Goal: Task Accomplishment & Management: Use online tool/utility

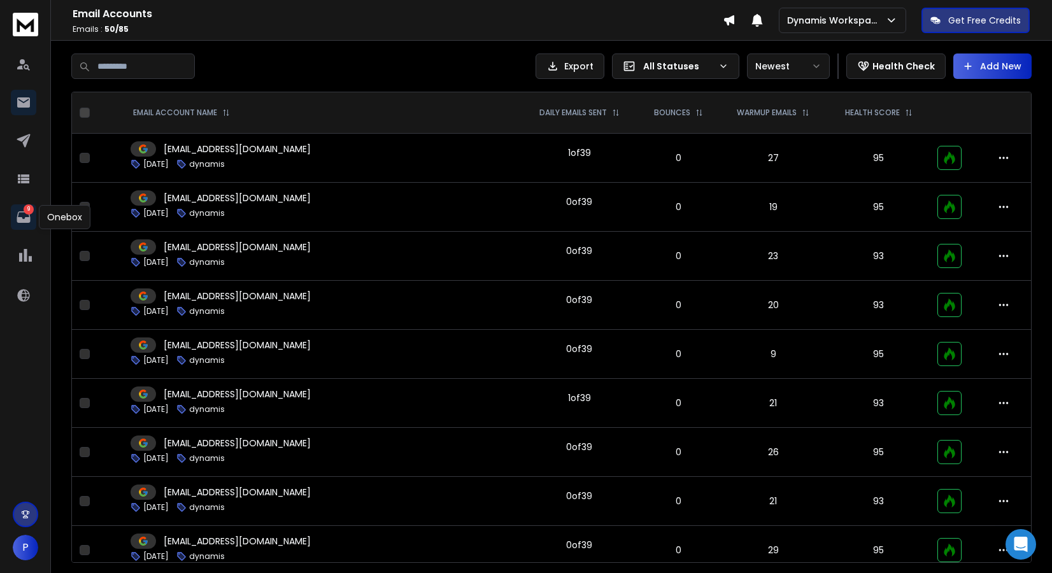
click at [23, 224] on icon at bounding box center [23, 217] width 15 height 15
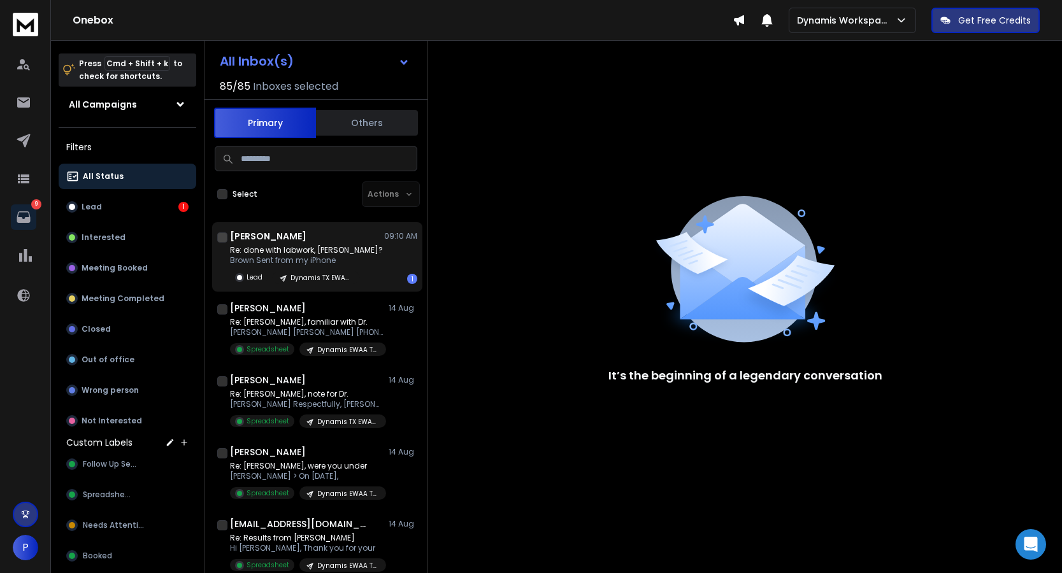
click at [339, 257] on p "Brown Sent from my iPhone" at bounding box center [306, 260] width 153 height 10
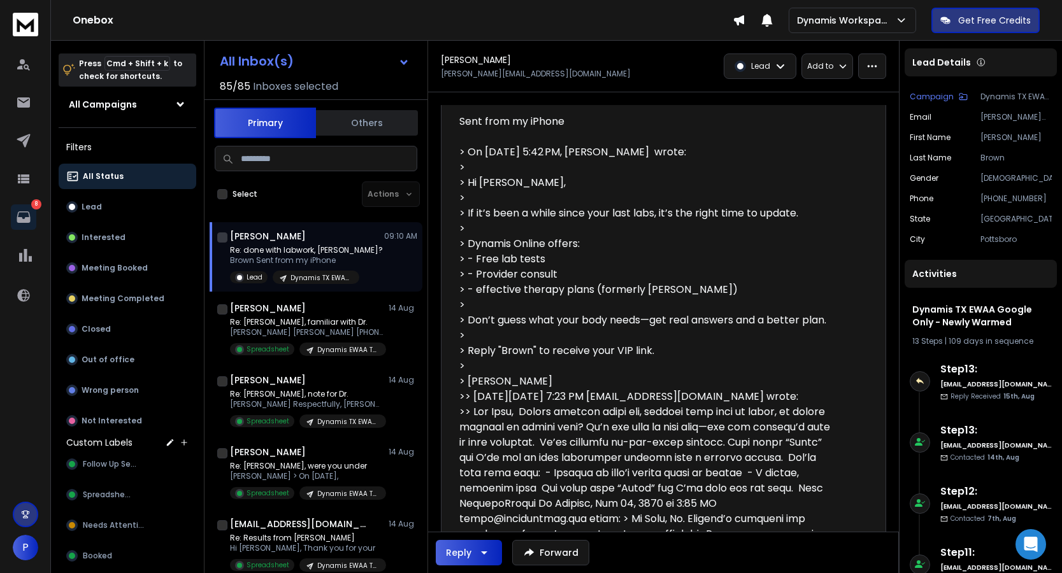
scroll to position [178, 0]
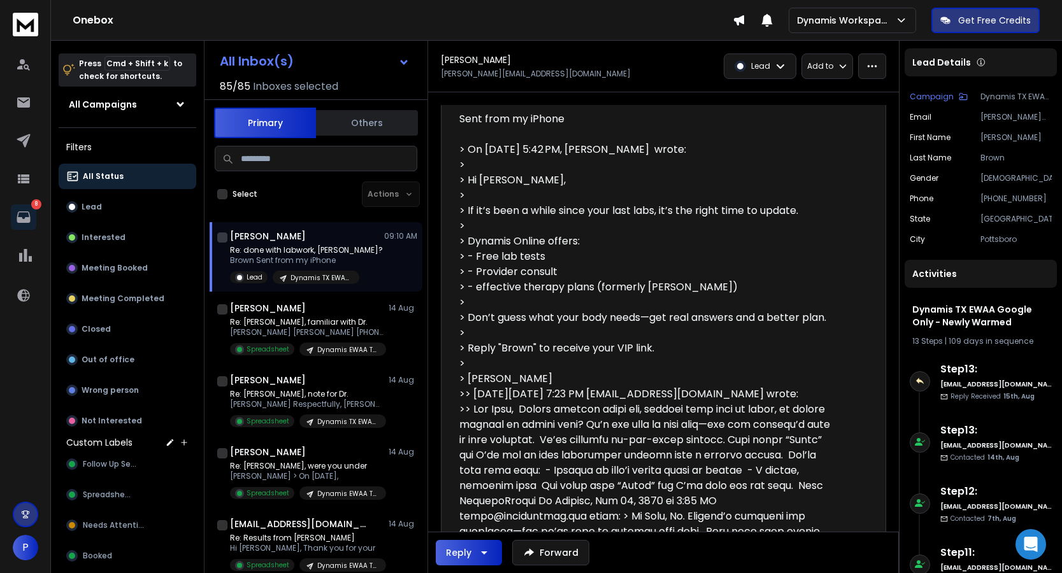
drag, startPoint x: 683, startPoint y: 354, endPoint x: 456, endPoint y: 176, distance: 288.1
copy div "> ﻿Hi [PERSON_NAME], > > If it’s been a while since your last labs, it’s the ri…"
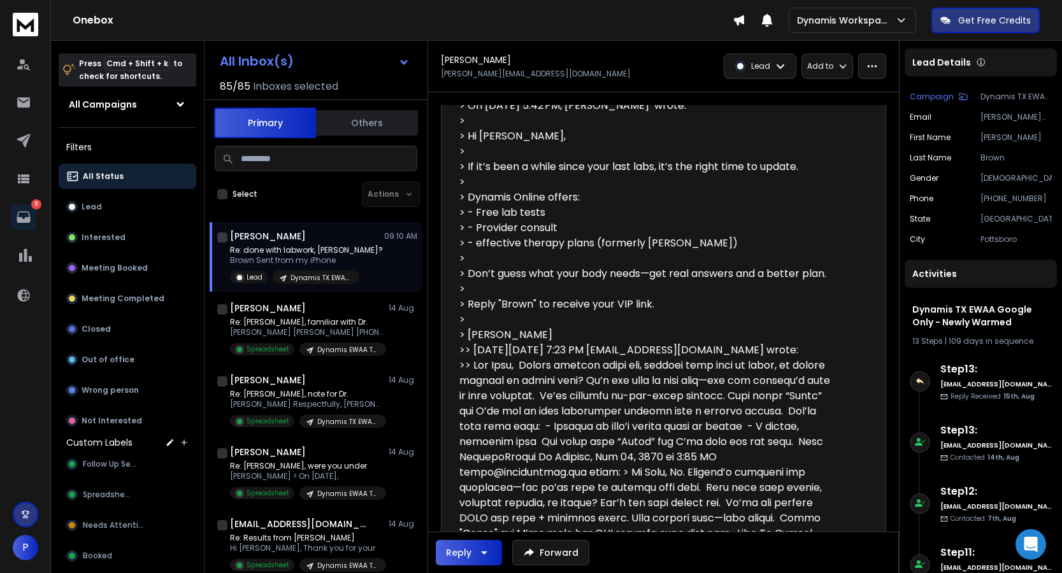
scroll to position [184, 0]
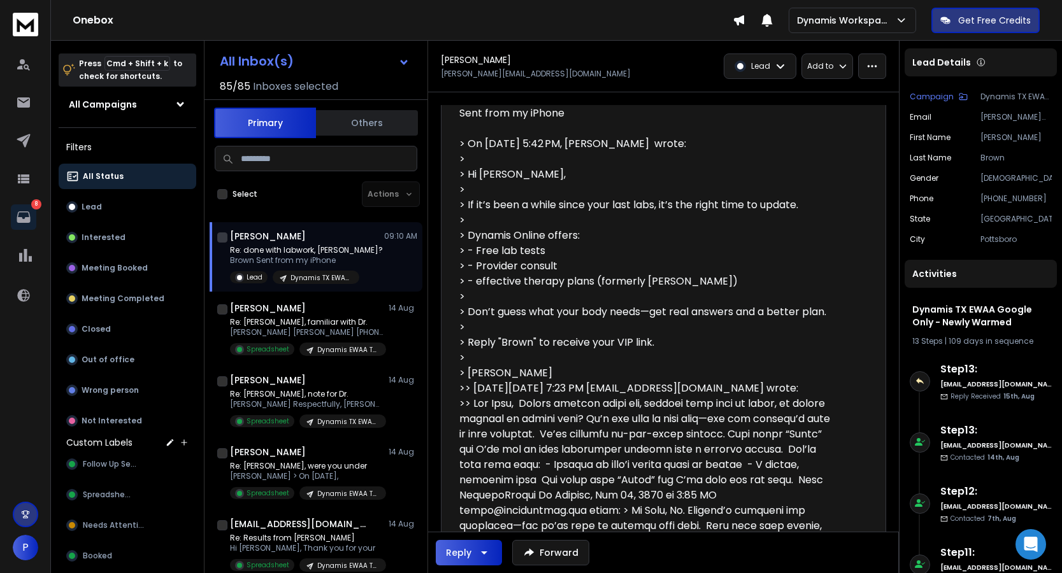
click at [30, 137] on icon at bounding box center [23, 140] width 15 height 15
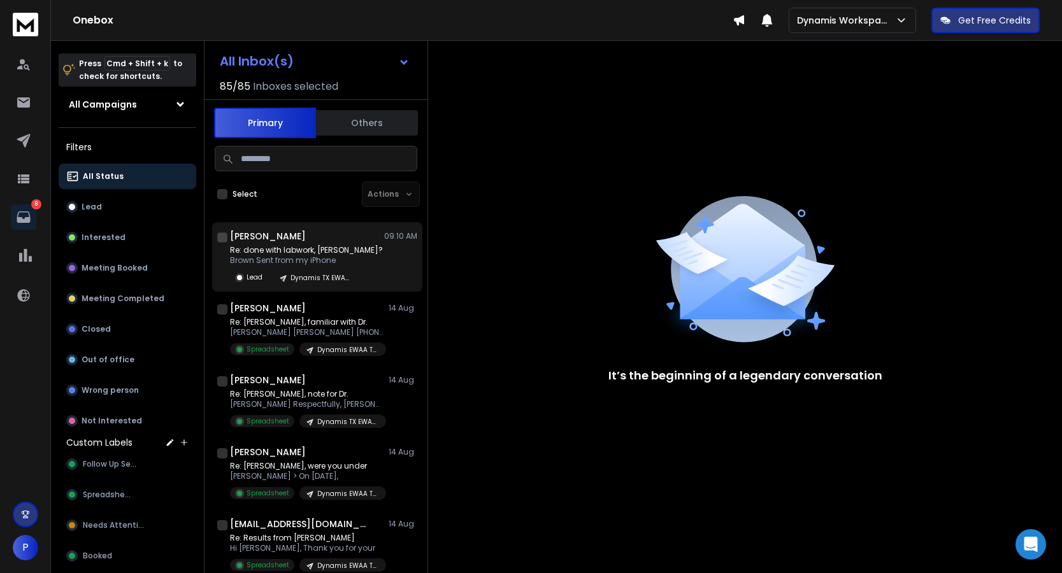
click at [279, 261] on p "Brown Sent from my iPhone" at bounding box center [306, 260] width 153 height 10
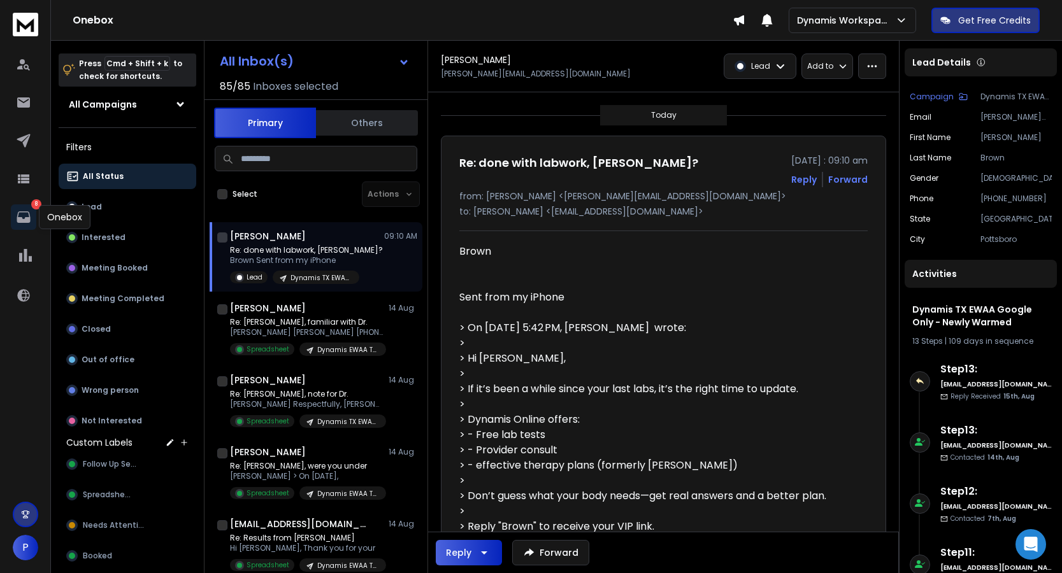
click at [19, 219] on icon at bounding box center [23, 216] width 13 height 11
click at [17, 218] on icon at bounding box center [23, 216] width 13 height 11
click at [24, 139] on icon at bounding box center [23, 140] width 15 height 15
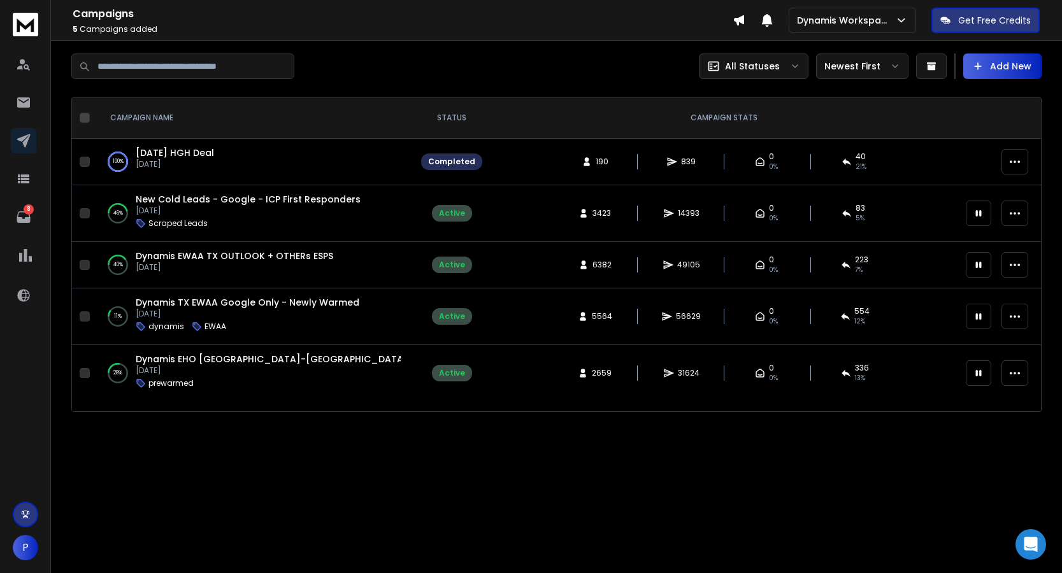
click at [243, 254] on span "Dynamis EWAA TX OUTLOOK + OTHERs ESPS" at bounding box center [234, 256] width 197 height 13
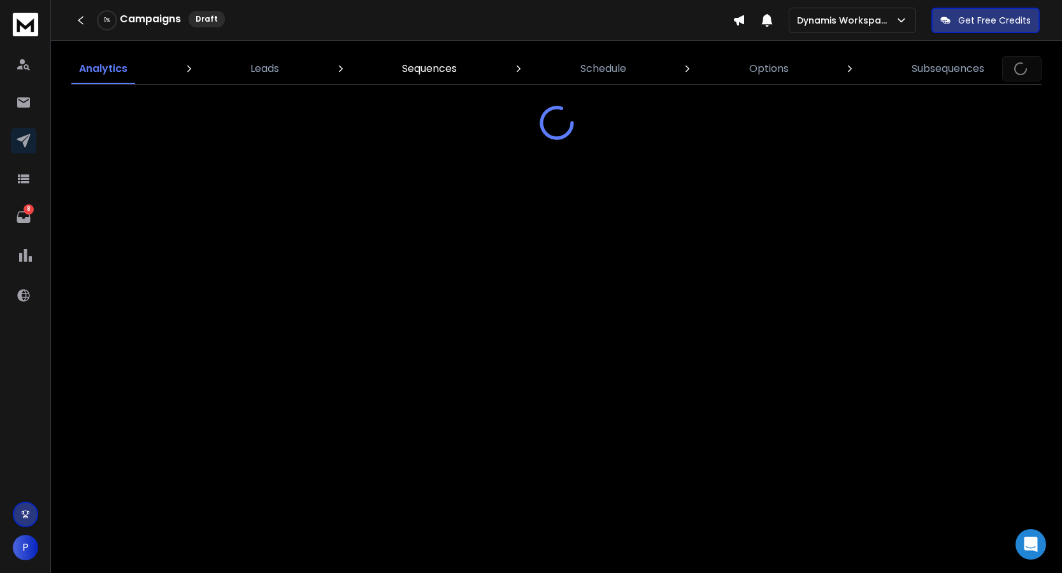
click at [395, 68] on link "Sequences" at bounding box center [429, 69] width 70 height 31
click at [406, 70] on p "Sequences" at bounding box center [427, 68] width 57 height 15
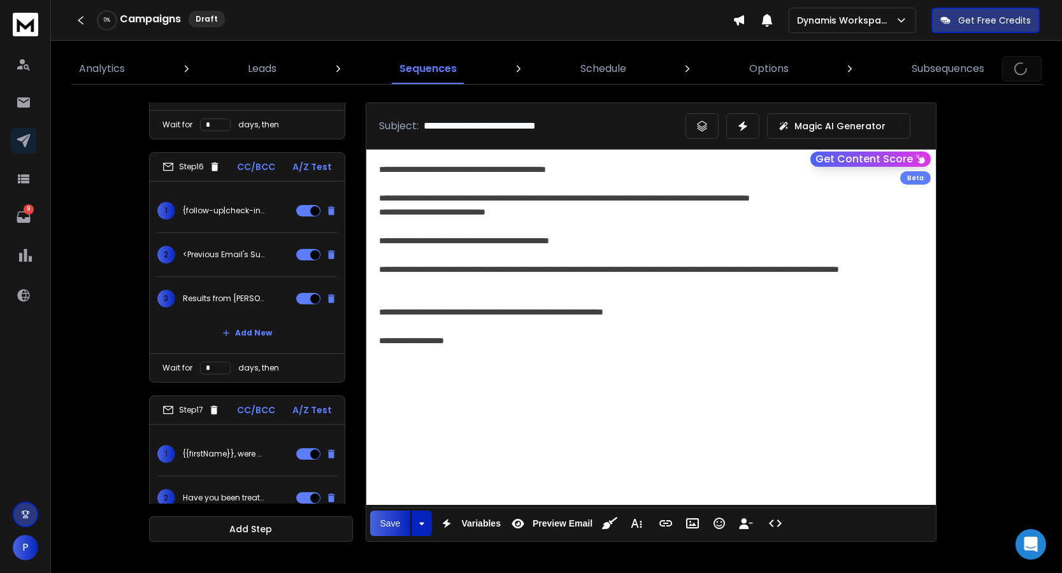
scroll to position [3191, 0]
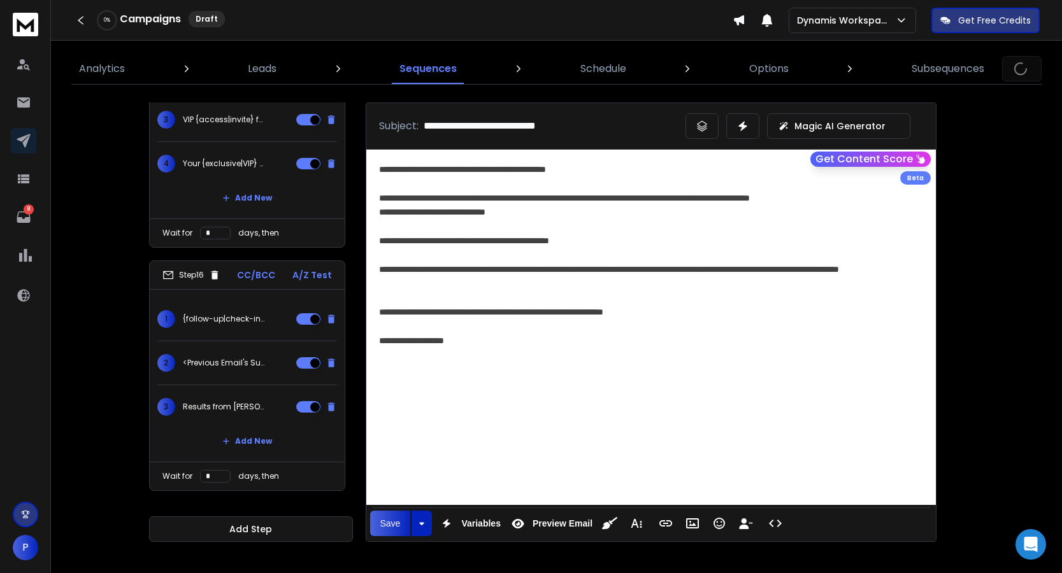
click at [225, 375] on div "2 <Previous Email's Subject>" at bounding box center [247, 363] width 180 height 44
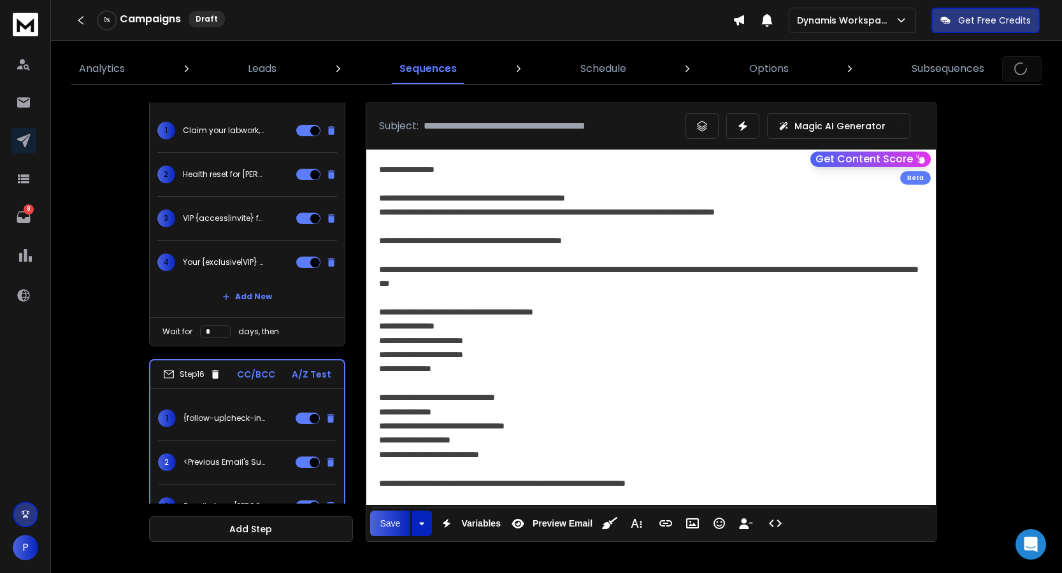
scroll to position [3071, 0]
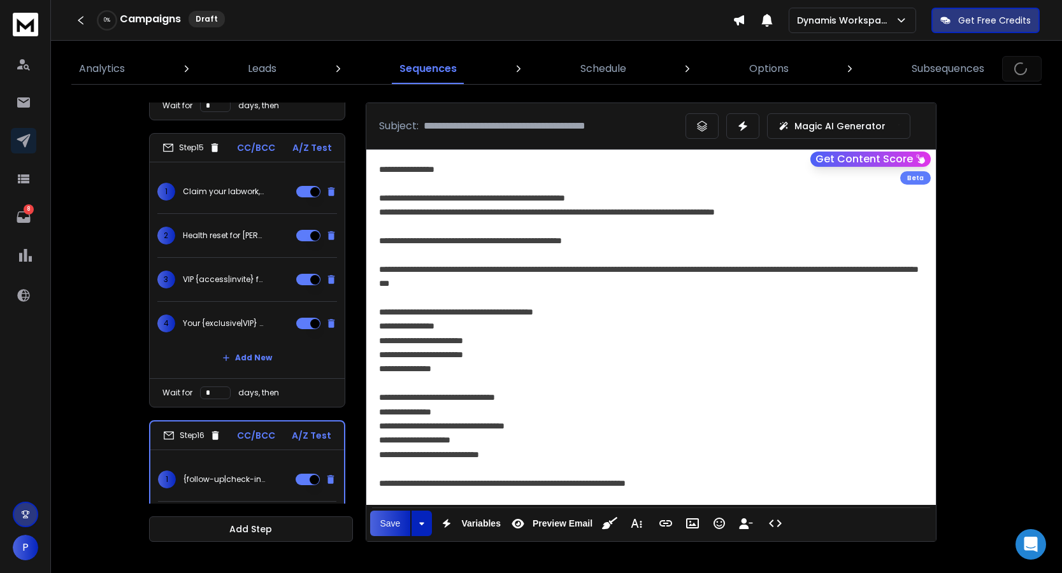
click at [227, 293] on div "3 VIP {access|invite} for [PERSON_NAME] {patients|clients}" at bounding box center [247, 280] width 180 height 44
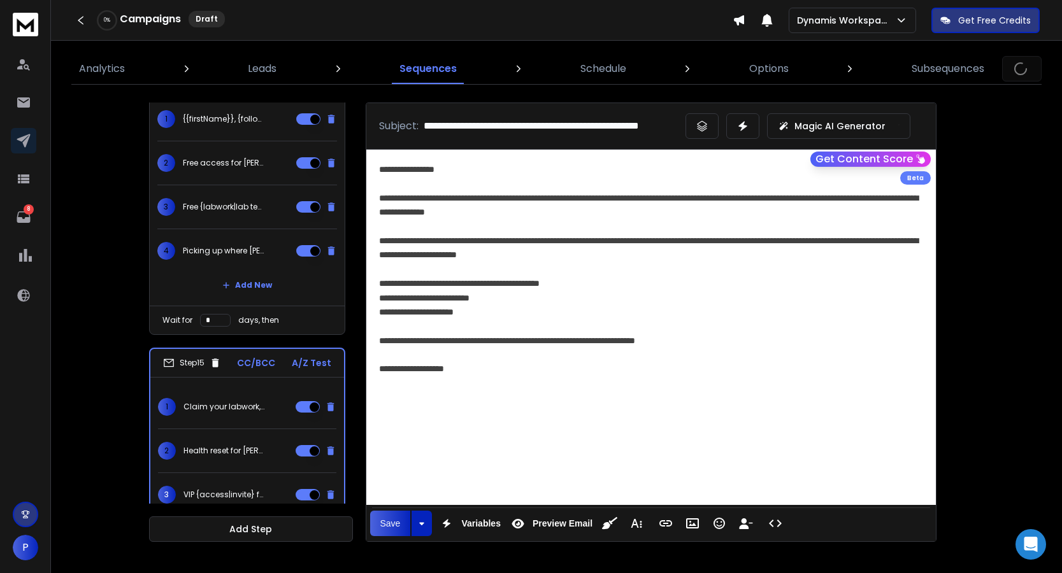
click at [223, 245] on div "4 Picking up where [PERSON_NAME] left off" at bounding box center [210, 251] width 107 height 18
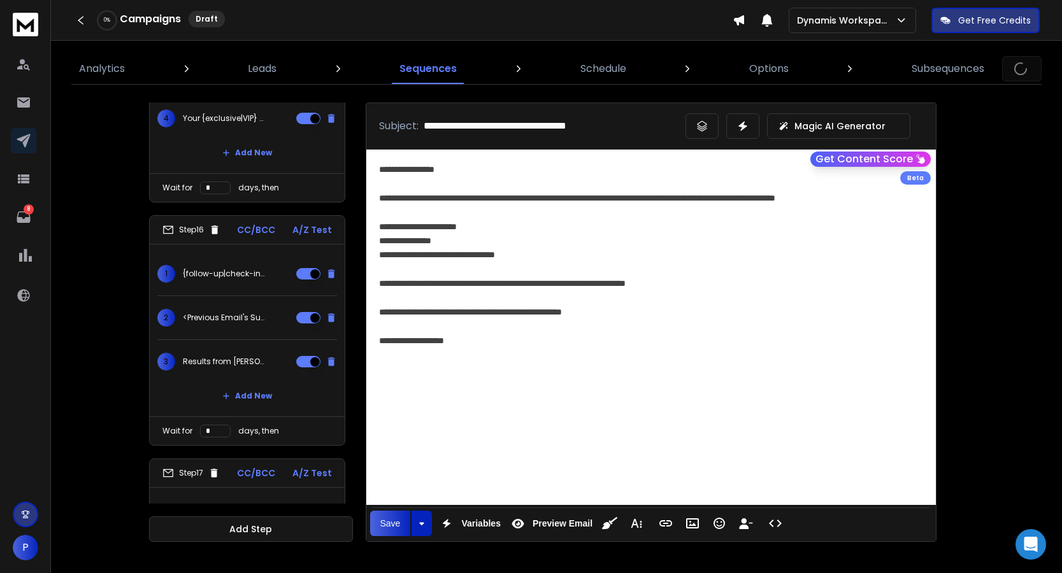
scroll to position [3437, 0]
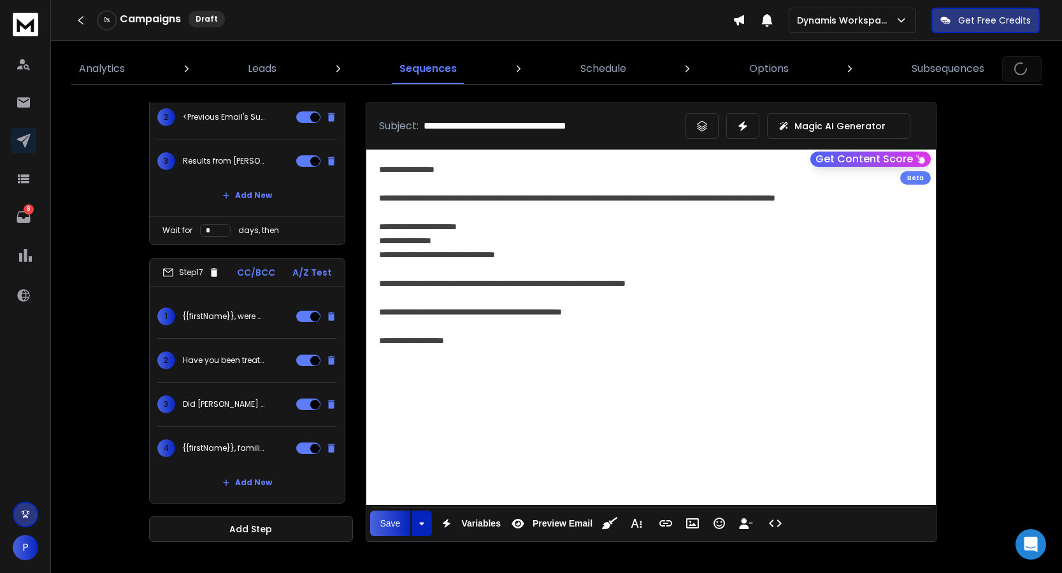
click at [225, 442] on div "4 {{firstName}}, familiar with [PERSON_NAME] approach?" at bounding box center [210, 448] width 107 height 18
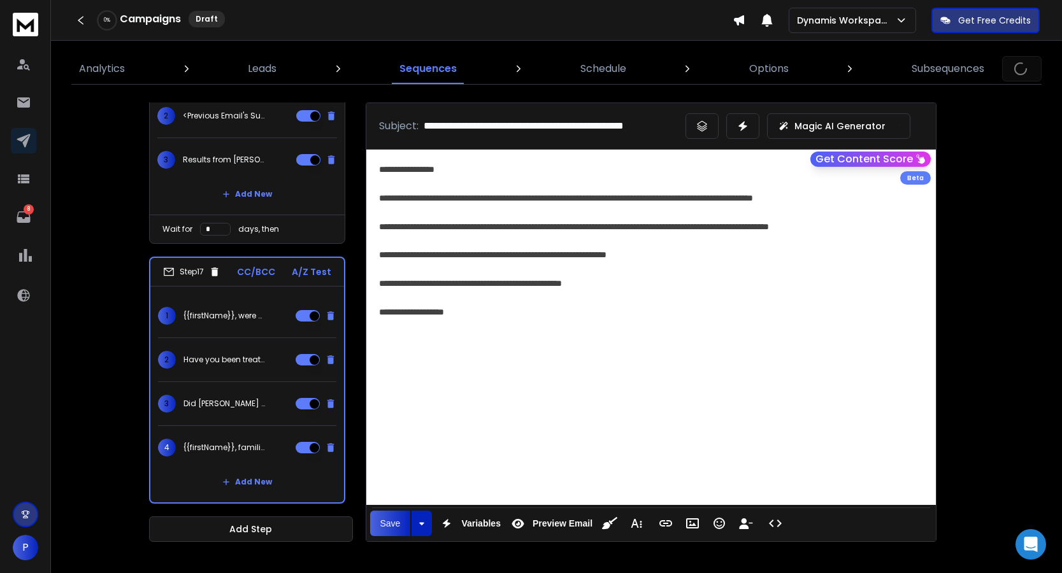
click at [224, 416] on div "3 Did [PERSON_NAME] help you feel your best?" at bounding box center [247, 404] width 178 height 44
click at [236, 318] on p "{{firstName}}, were you under [PERSON_NAME] care?" at bounding box center [224, 316] width 82 height 10
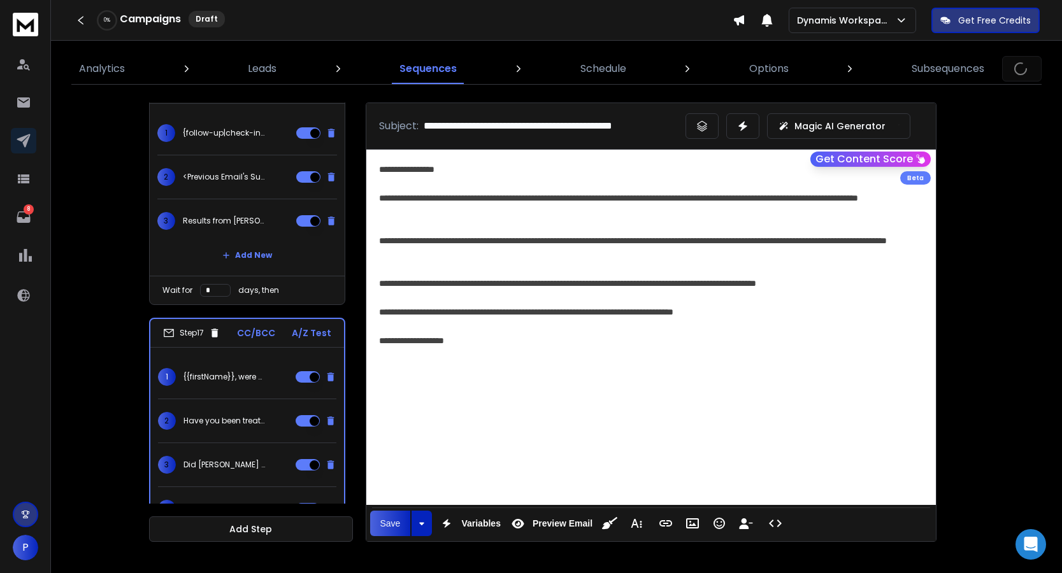
scroll to position [3375, 0]
click at [224, 218] on p "Results from [PERSON_NAME] office" at bounding box center [224, 222] width 82 height 10
type input "**********"
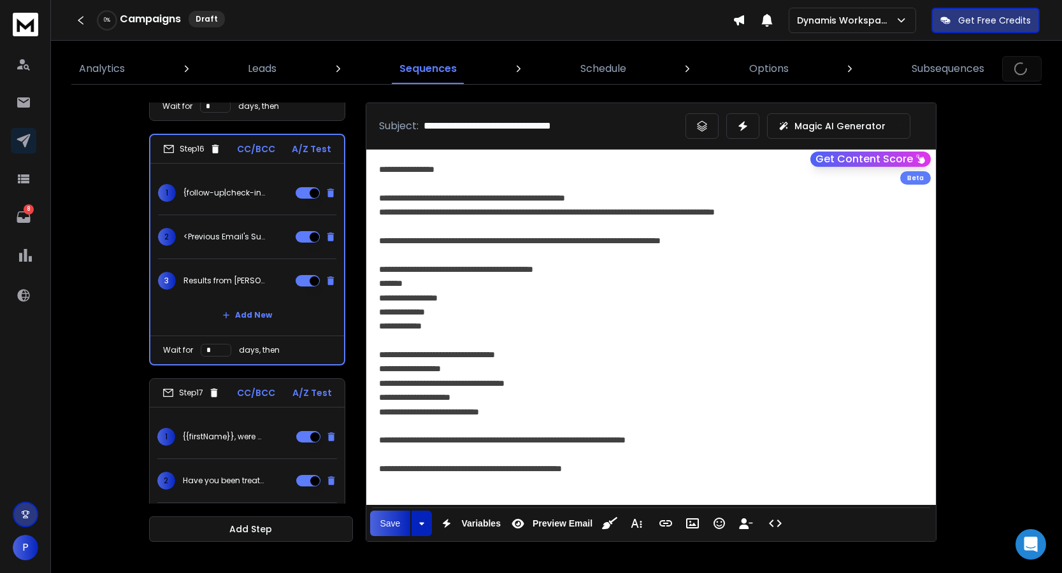
scroll to position [3315, 0]
click at [220, 238] on p "<Previous Email's Subject>" at bounding box center [224, 239] width 82 height 10
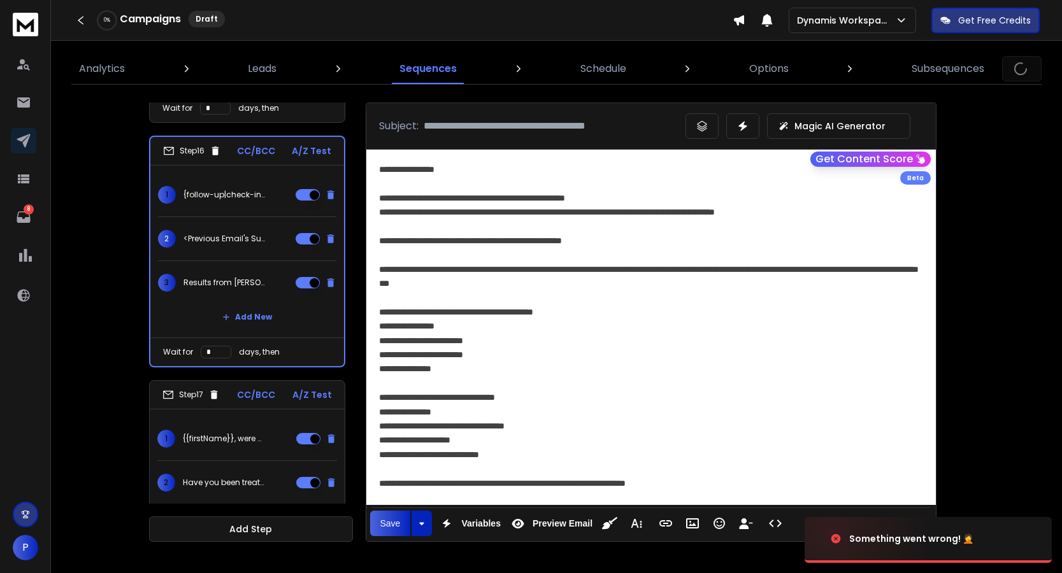
click at [226, 186] on div "1 {follow-up|check-in|note} on [PERSON_NAME] clients" at bounding box center [211, 195] width 107 height 18
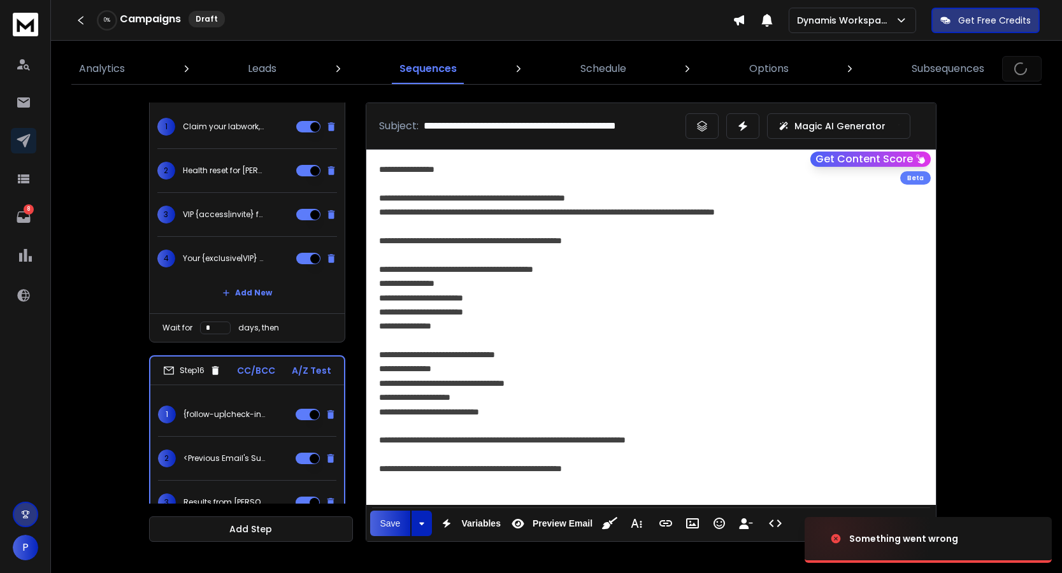
scroll to position [3076, 0]
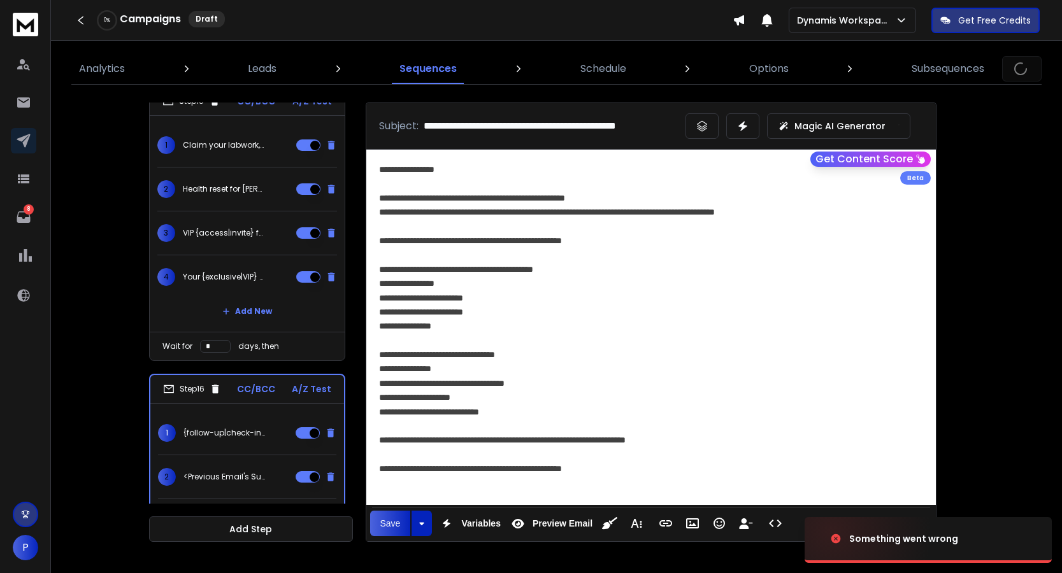
click at [232, 266] on div "4 Your {exclusive|VIP} health invite (as [PERSON_NAME] {client|patient})" at bounding box center [247, 276] width 180 height 43
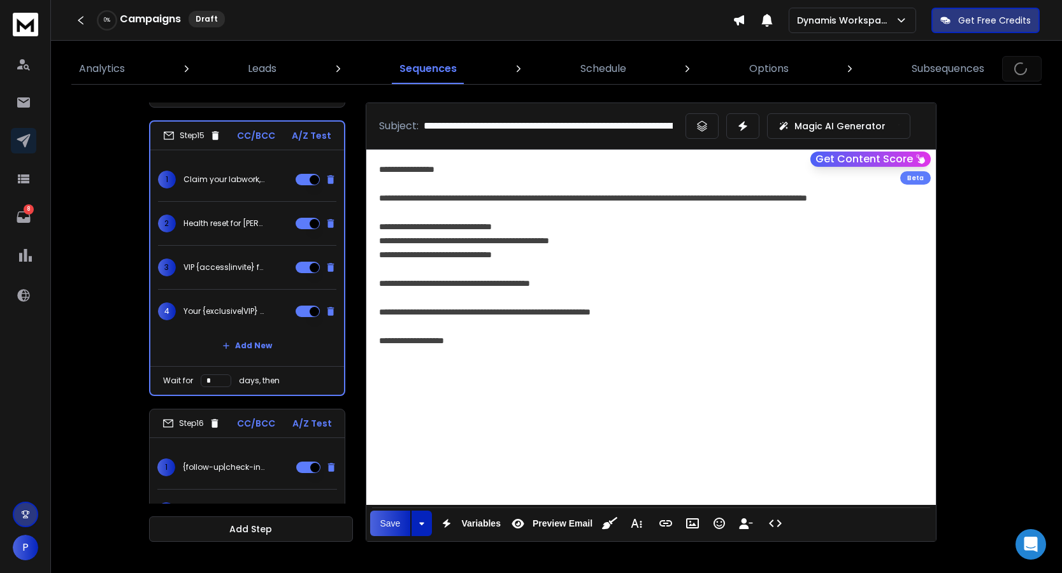
click at [232, 266] on p "VIP {access|invite} for [PERSON_NAME] {patients|clients}" at bounding box center [224, 267] width 82 height 10
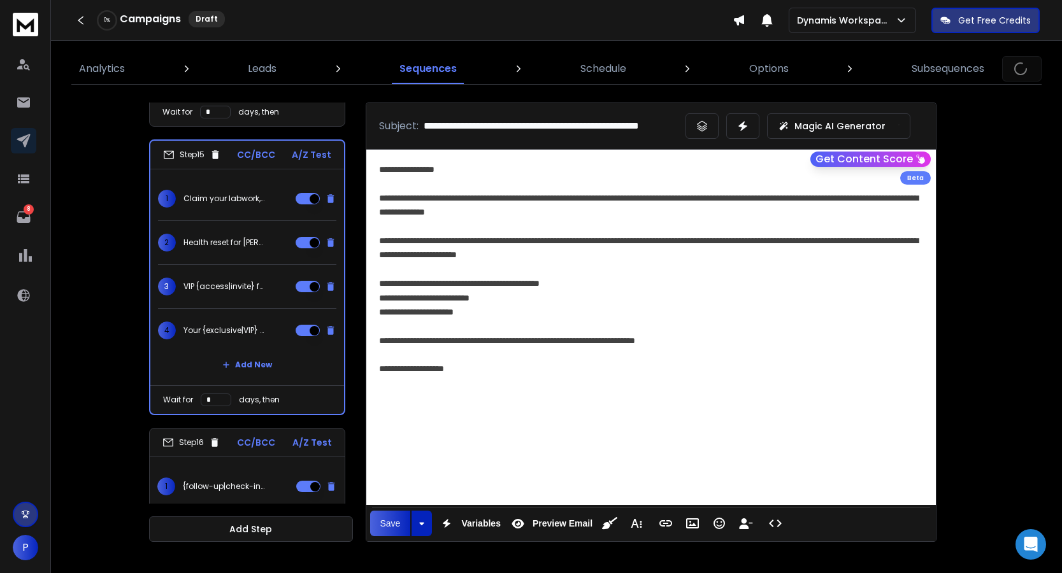
scroll to position [3018, 0]
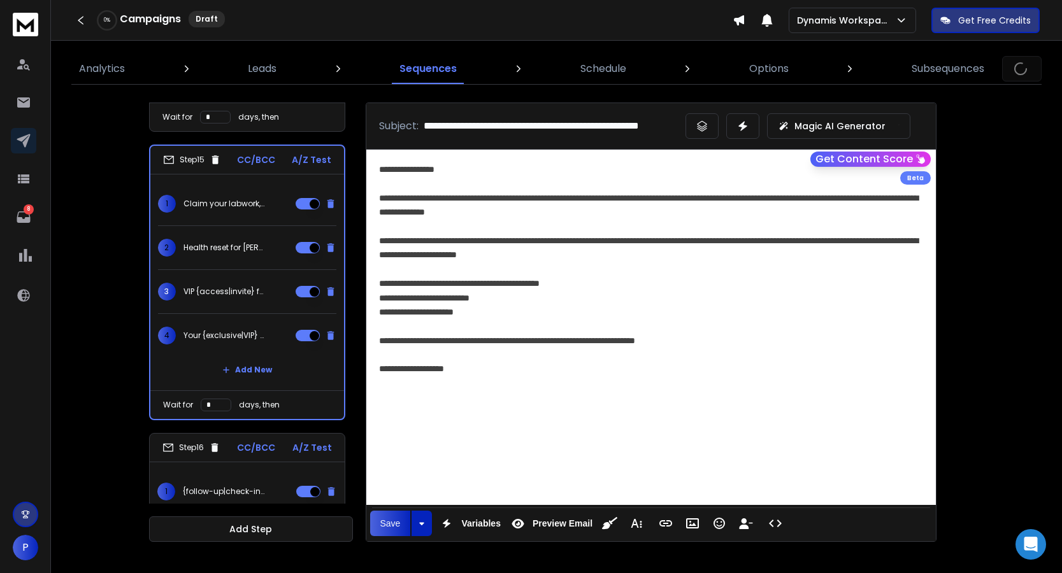
click at [234, 247] on p "Health reset for [PERSON_NAME] {patients|clients}" at bounding box center [224, 248] width 82 height 10
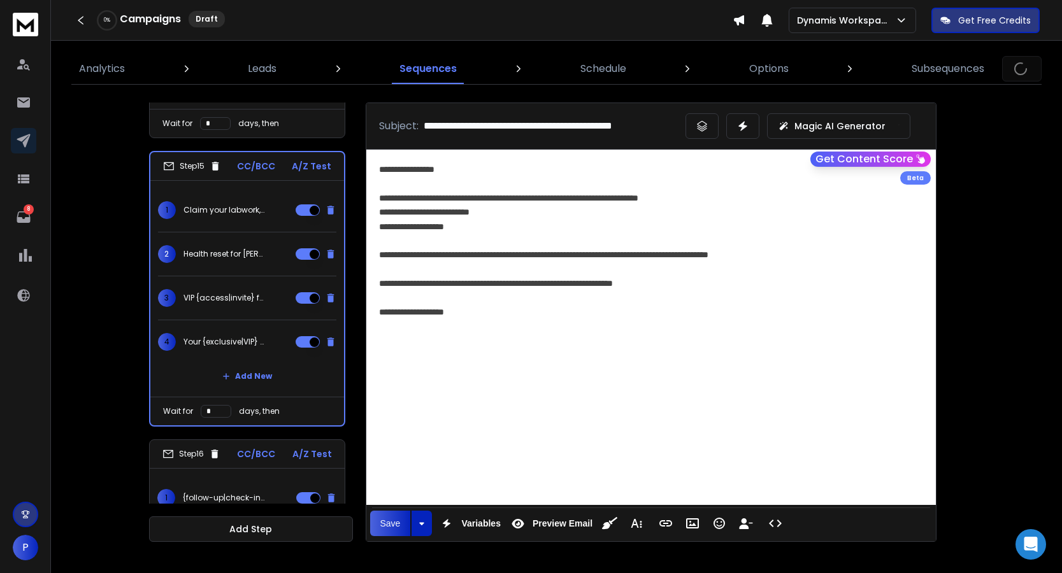
scroll to position [3001, 0]
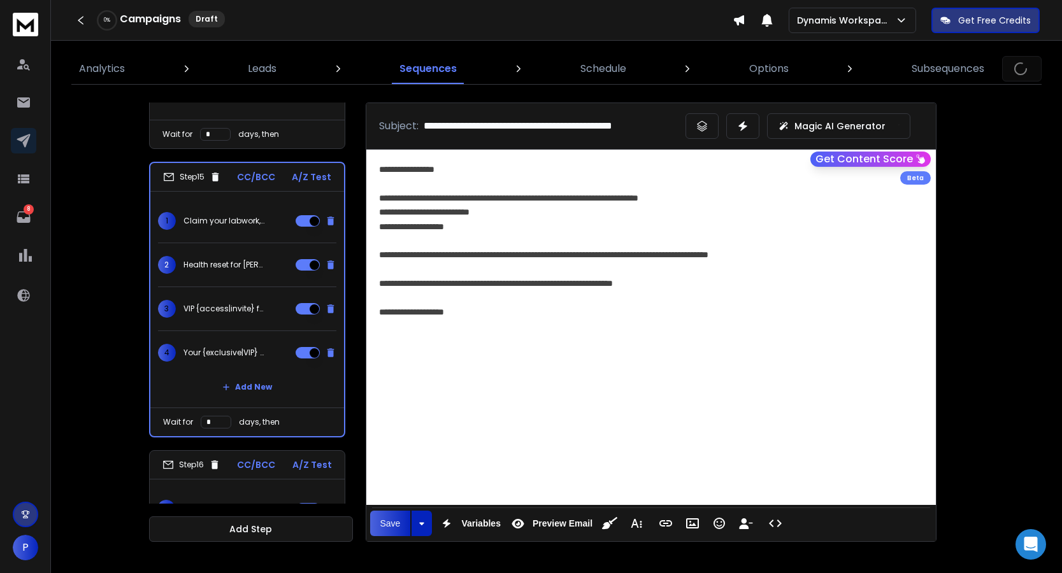
click at [236, 224] on p "Claim your labwork, {{firstName}}" at bounding box center [224, 221] width 82 height 10
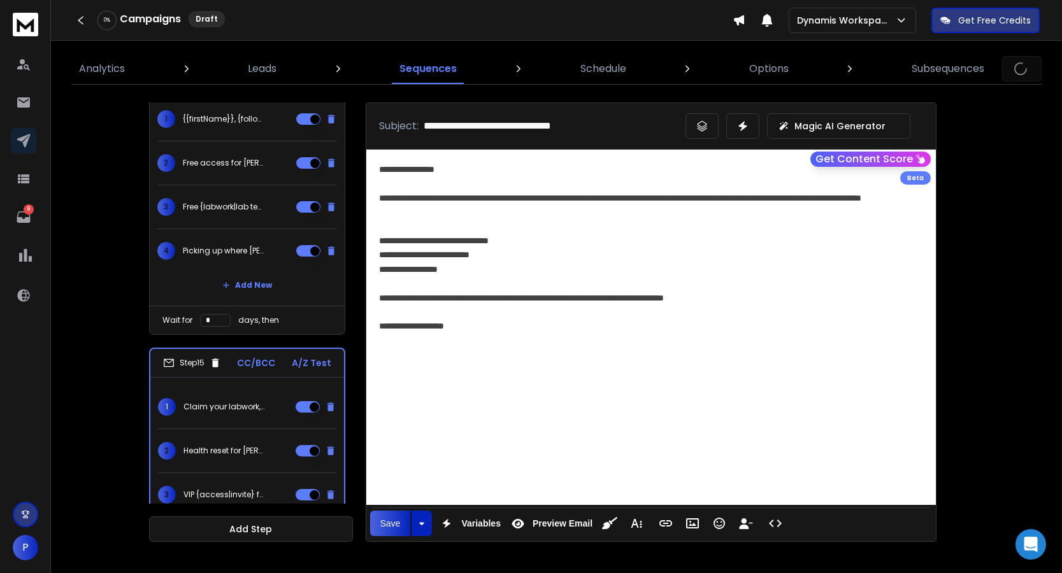
scroll to position [2806, 0]
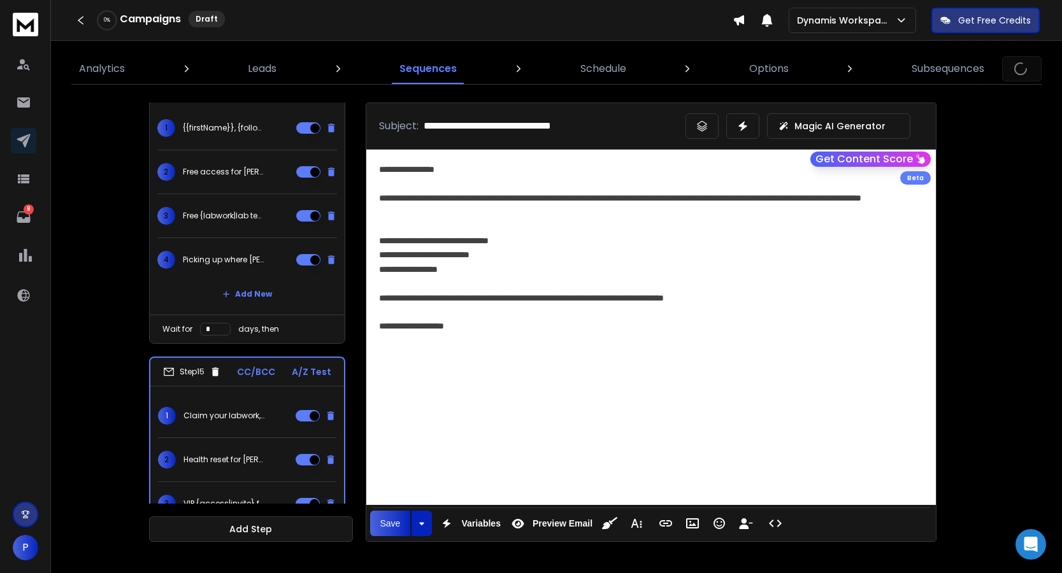
click at [232, 251] on div "4 Picking up where [PERSON_NAME] left off" at bounding box center [210, 260] width 107 height 18
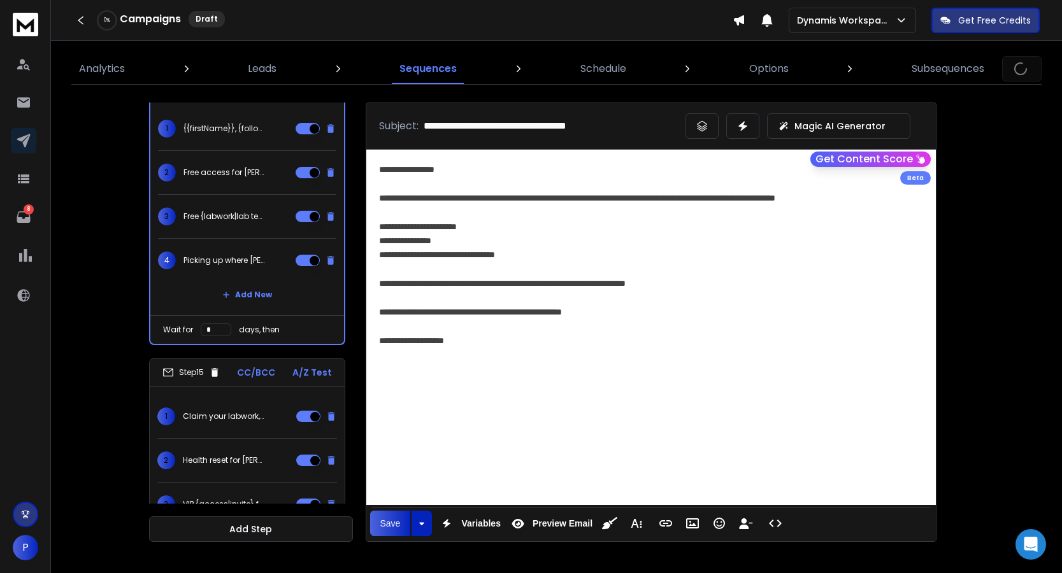
scroll to position [2782, 0]
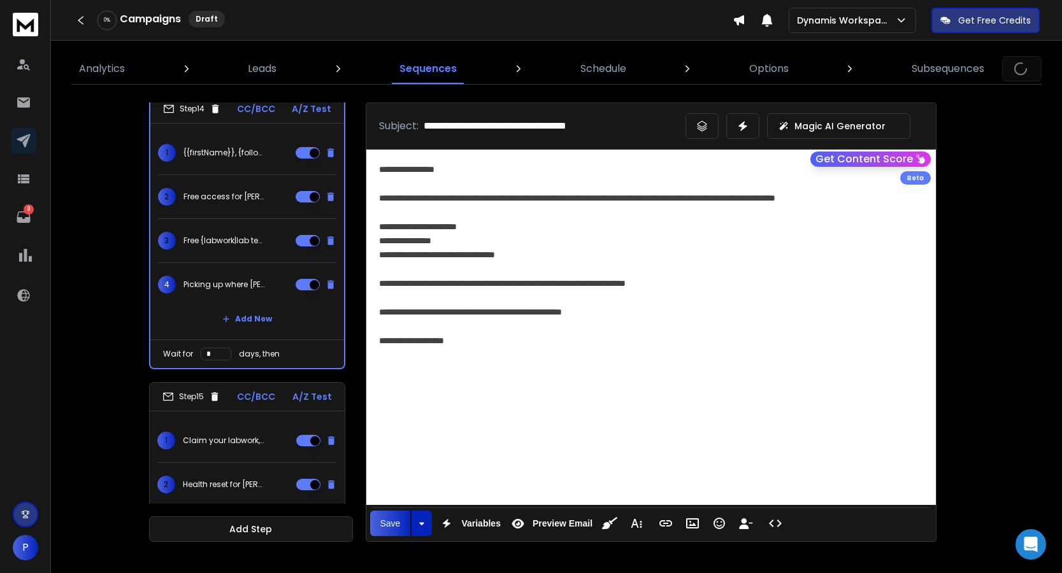
click at [234, 239] on p "Free {labwork|lab testing} for [PERSON_NAME] {clients|patients}" at bounding box center [224, 241] width 82 height 10
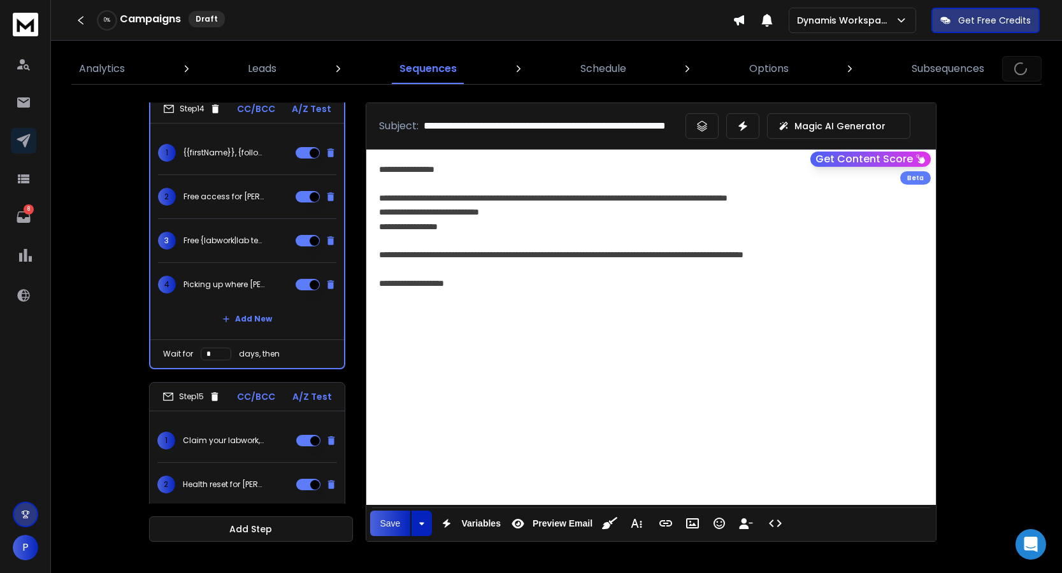
click at [240, 195] on p "Free access for [PERSON_NAME] {patients|clients|former patients}" at bounding box center [224, 197] width 82 height 10
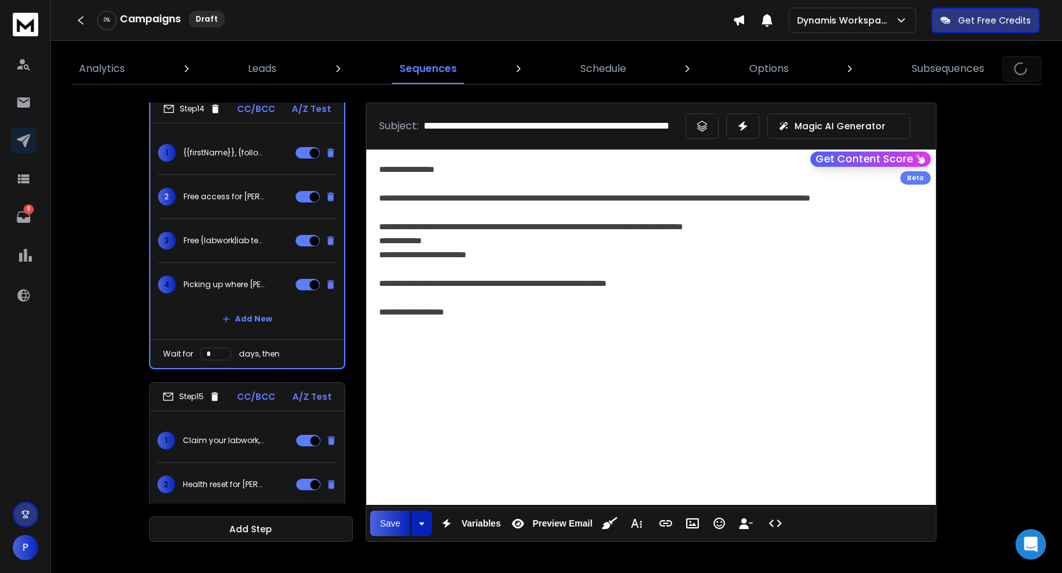
click at [241, 150] on p "{{firstName}}, {follow-up|check-in|note} for [PERSON_NAME] clients" at bounding box center [224, 153] width 82 height 10
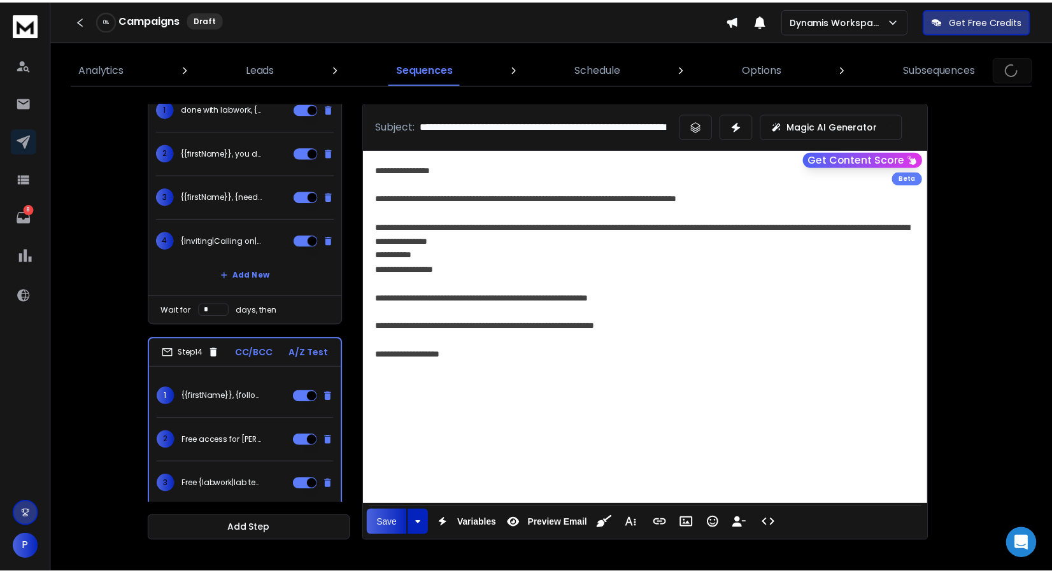
scroll to position [2517, 0]
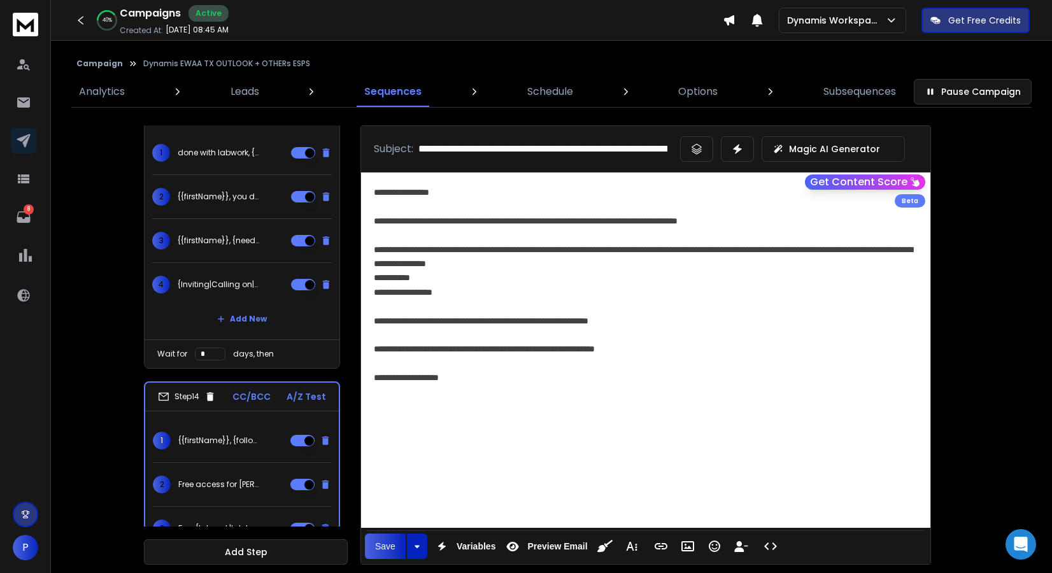
click at [242, 284] on p "{Inviting|Calling on|Reaching out to} [PERSON_NAME] patients…" at bounding box center [219, 285] width 82 height 10
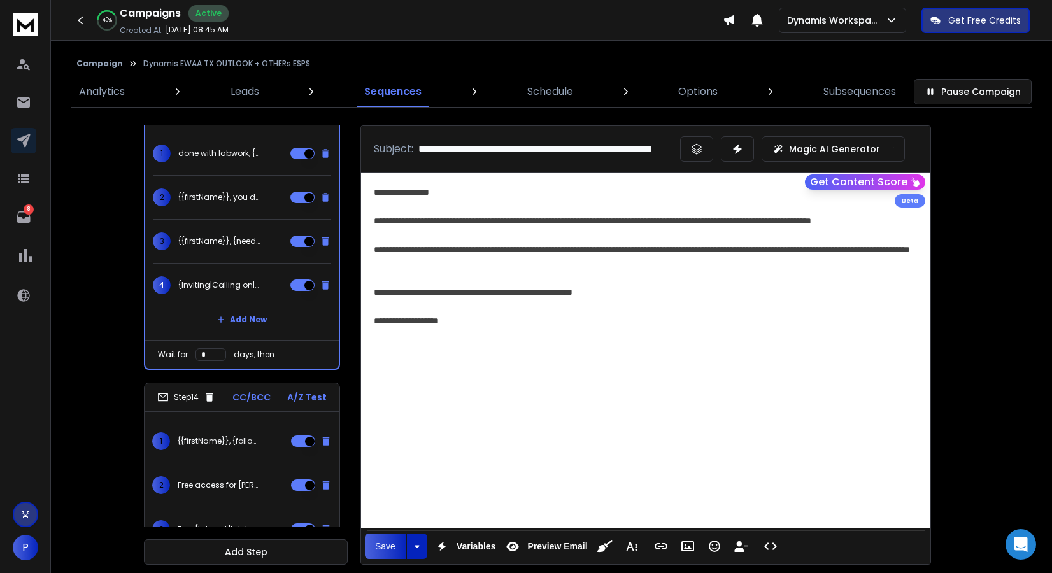
click at [240, 241] on p "{{firstName}}, {need to|want to|looking to} book labs?" at bounding box center [219, 241] width 82 height 10
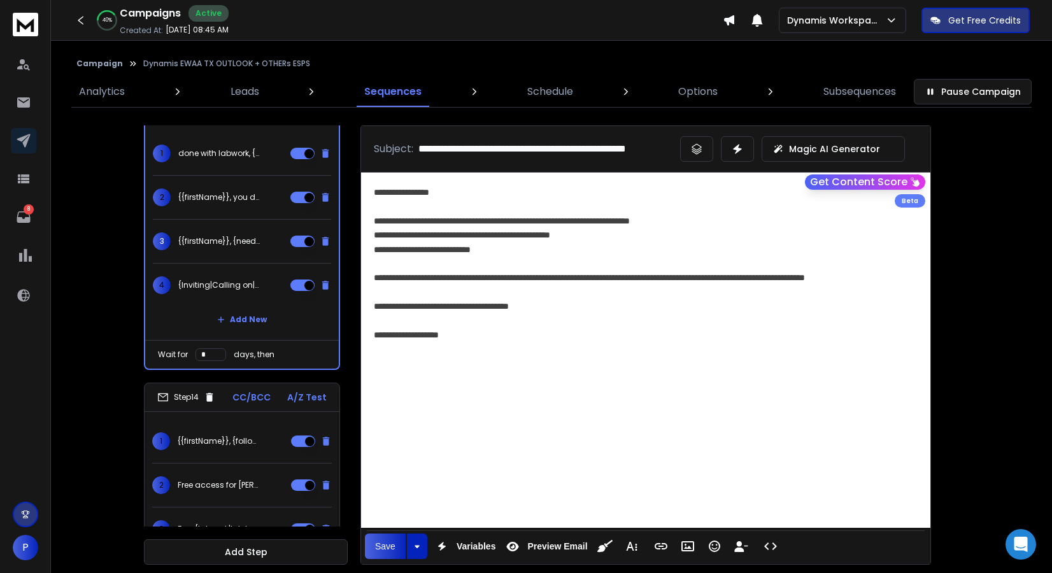
click at [238, 196] on p "{{firstName}}, you deserve to feel like yourself again" at bounding box center [219, 197] width 82 height 10
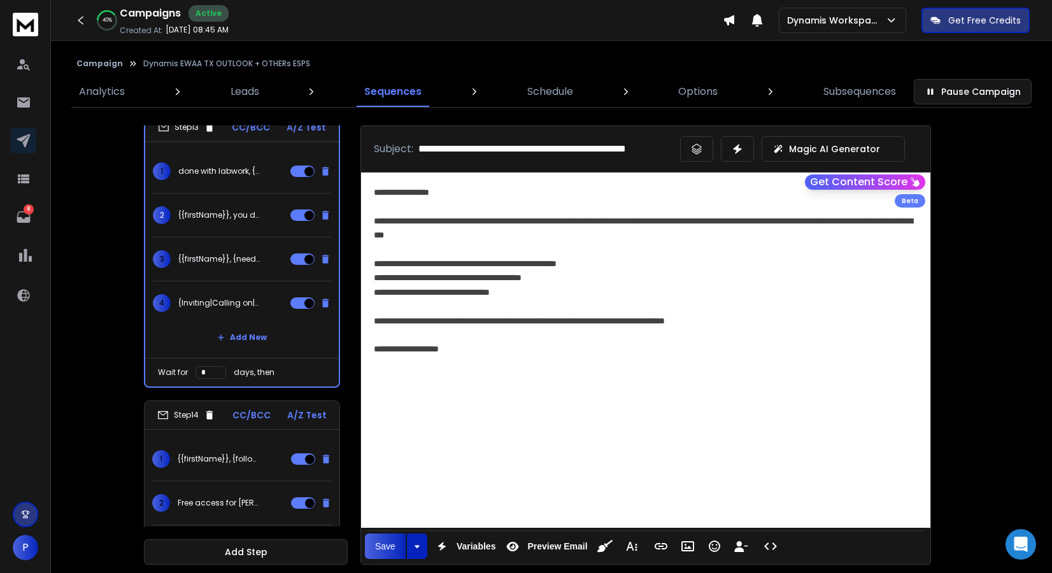
scroll to position [2499, 0]
click at [242, 164] on div "1 done with labwork, {{firstName}}?" at bounding box center [206, 172] width 107 height 18
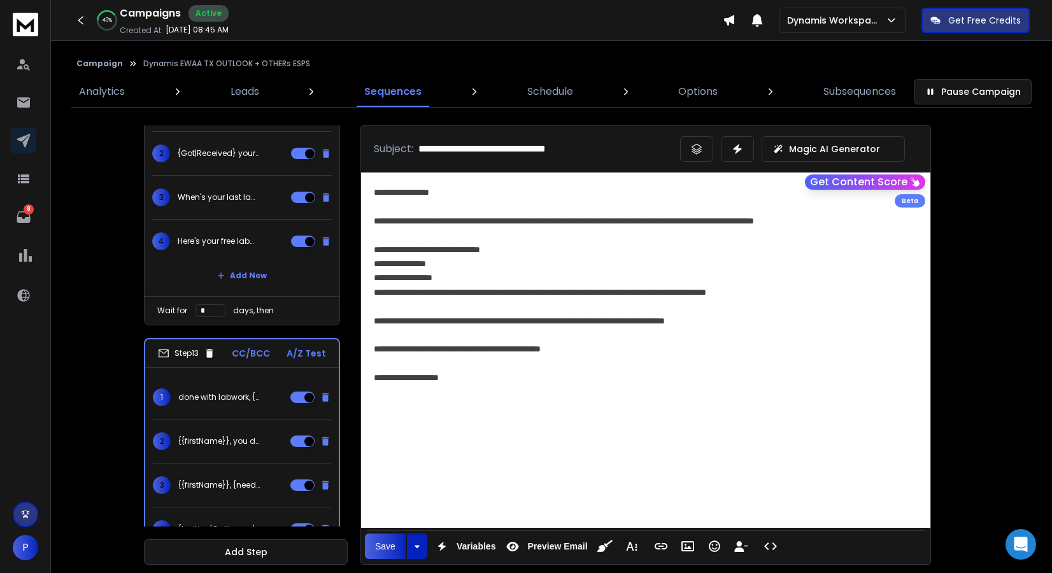
scroll to position [2236, 0]
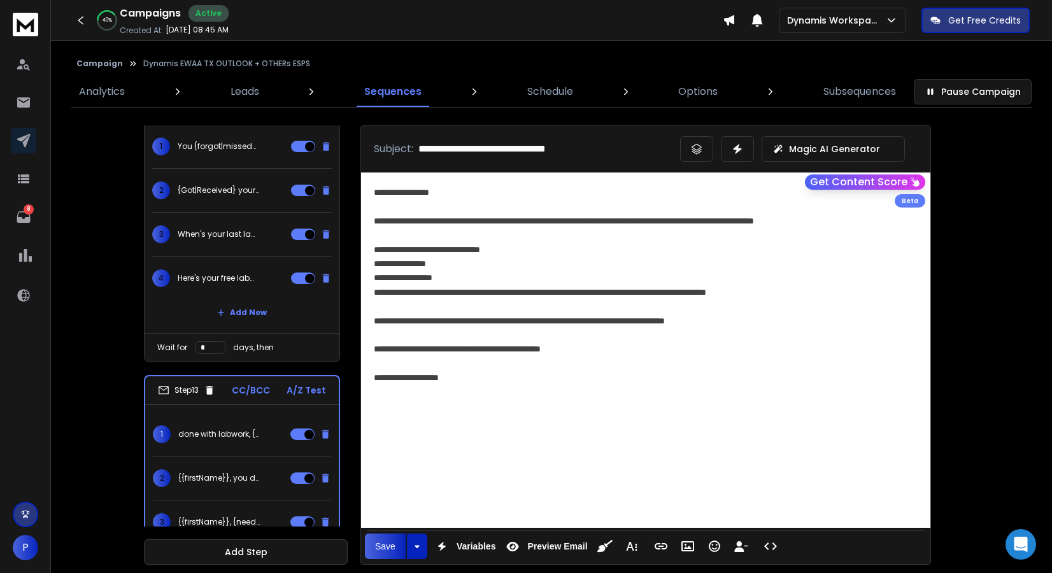
click at [222, 273] on p "Here's your free labwork, {{firstName}}" at bounding box center [219, 278] width 82 height 10
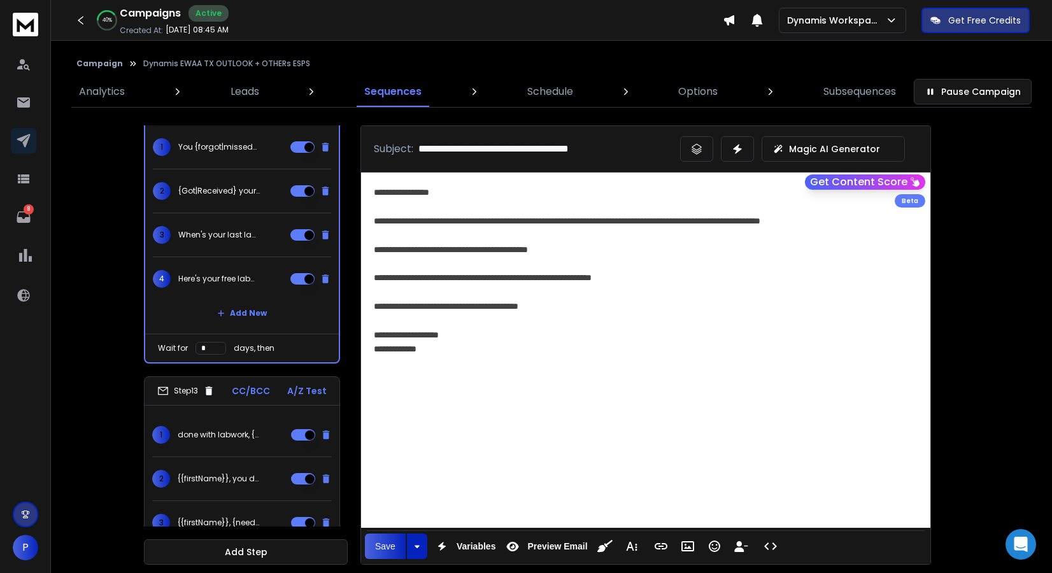
click at [215, 232] on p "When's your last labwork, {{firstName}}?" at bounding box center [219, 235] width 82 height 10
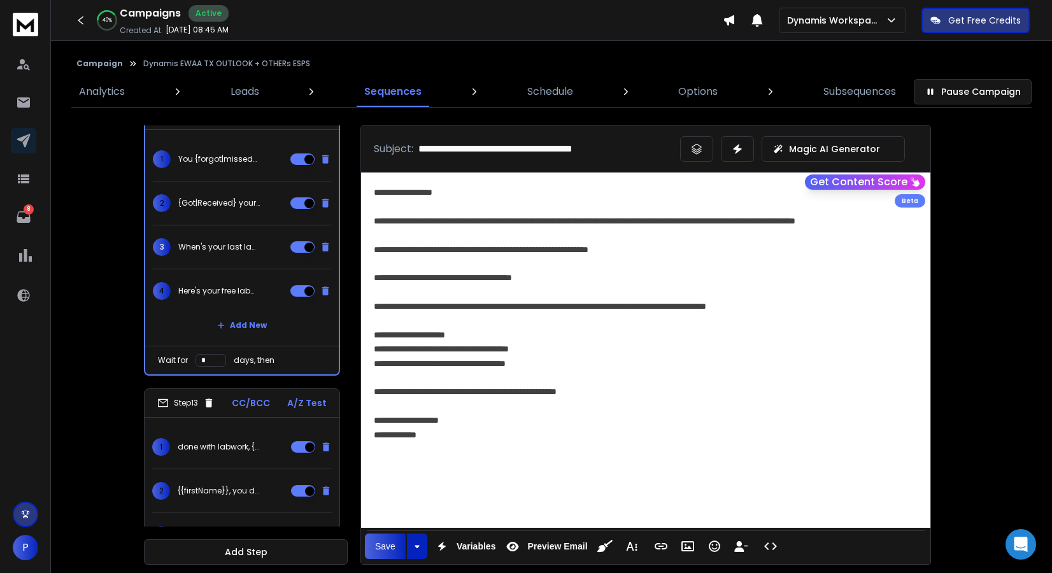
scroll to position [2223, 0]
click at [220, 208] on p "{Got|Received} your labwork, {{firstName}}?" at bounding box center [219, 204] width 82 height 10
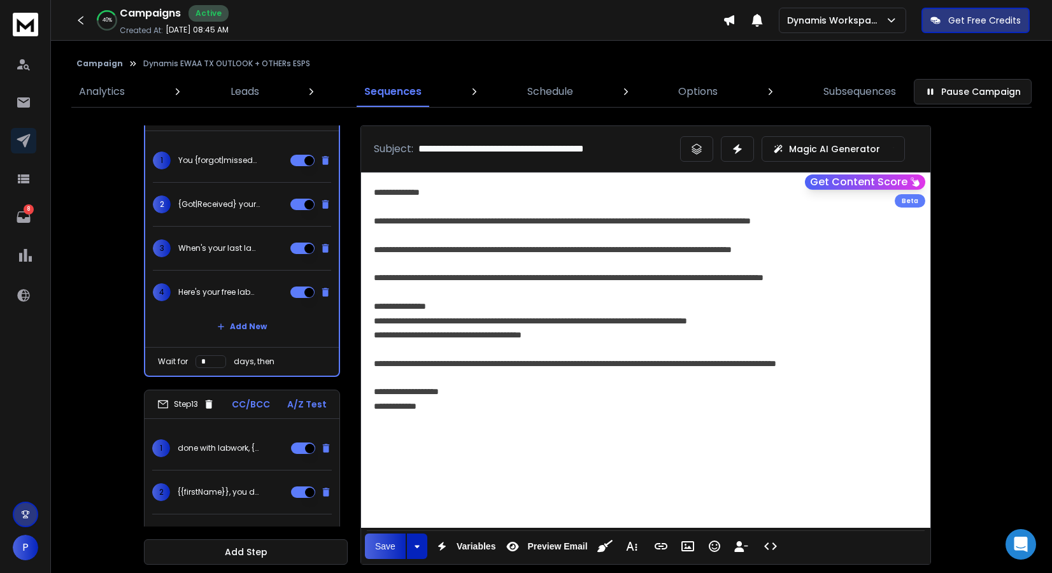
click at [220, 156] on p "You {forgot|missed} your labwork, {{firstName}}" at bounding box center [219, 160] width 82 height 10
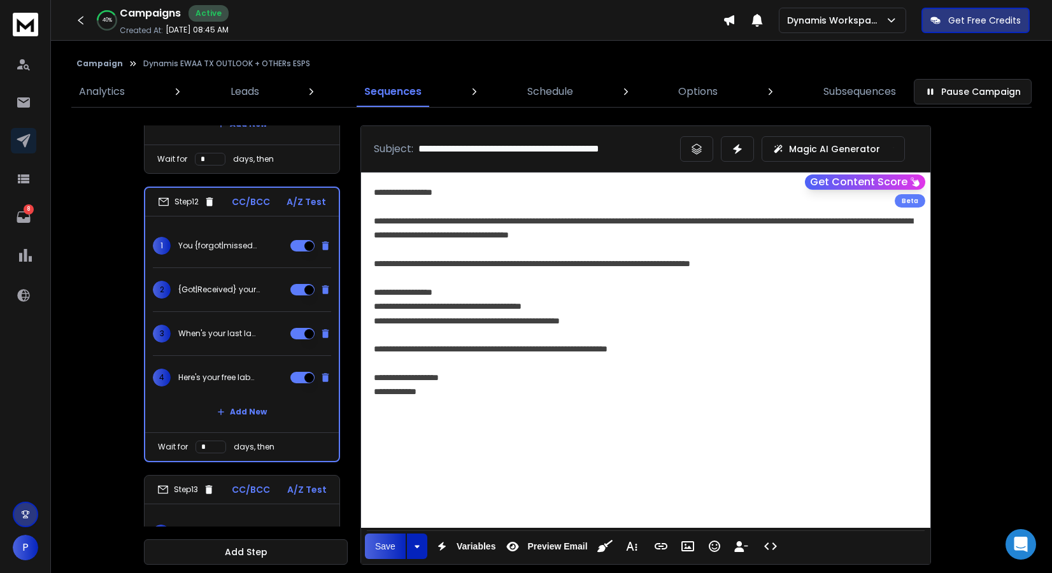
scroll to position [1921, 0]
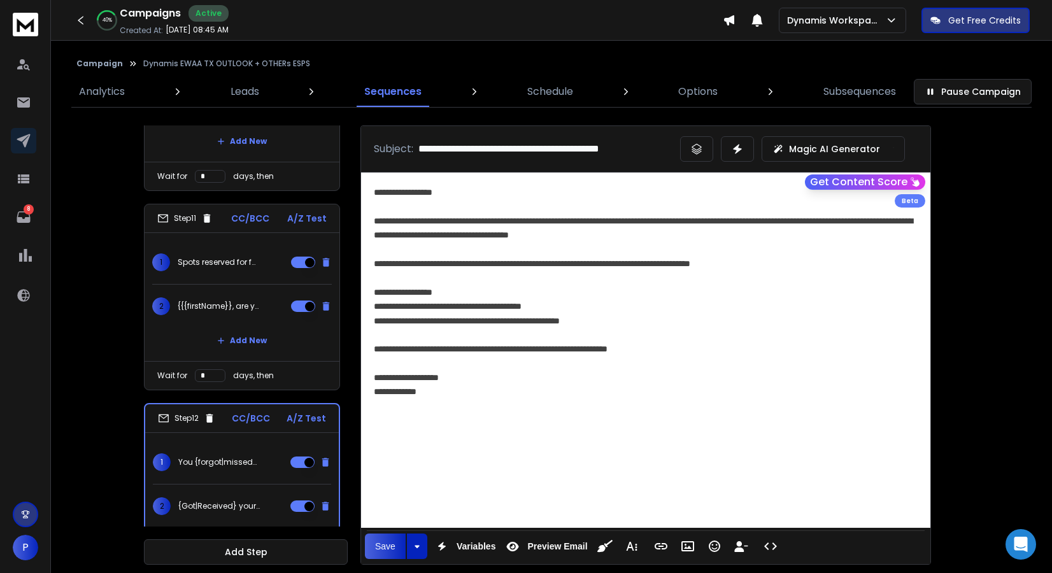
click at [227, 302] on p "{{{firstName}}, are you [PERSON_NAME] former patient?|Former [PERSON_NAME] clie…" at bounding box center [219, 306] width 82 height 10
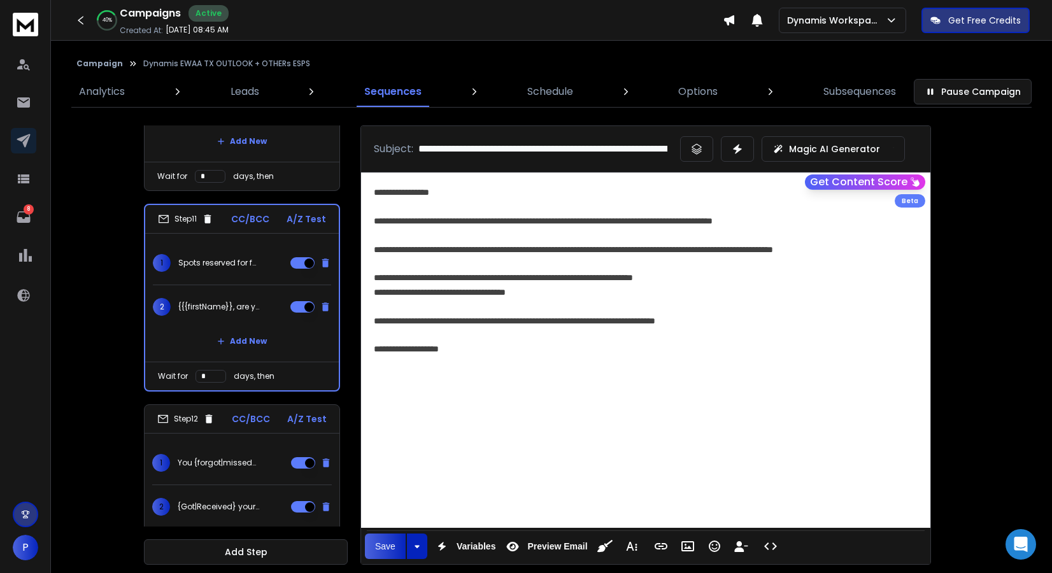
click at [228, 260] on p "Spots reserved for former [PERSON_NAME] {clients|patients}" at bounding box center [219, 263] width 82 height 10
type input "**********"
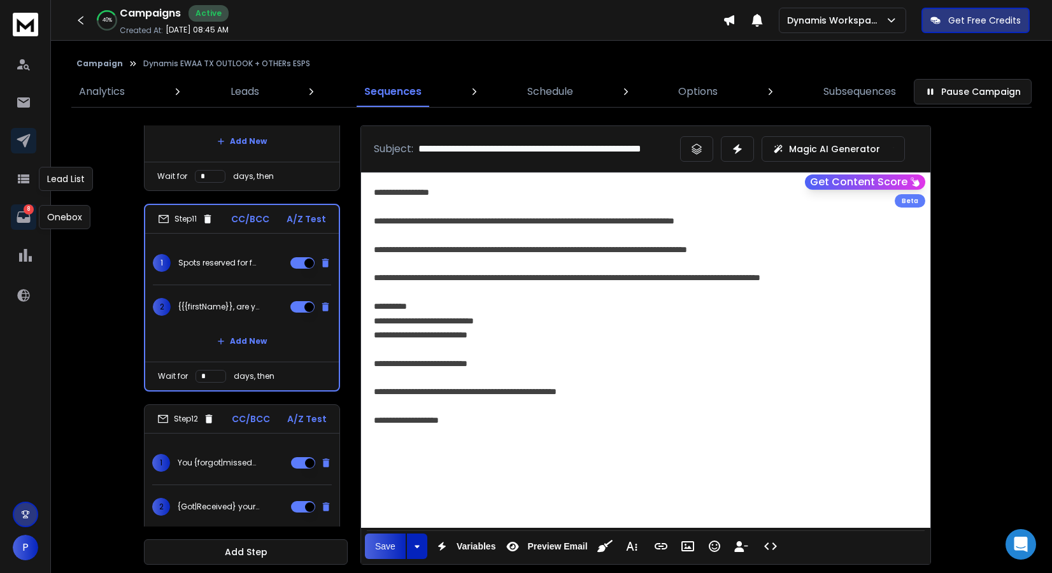
click at [25, 213] on p "8" at bounding box center [29, 209] width 10 height 10
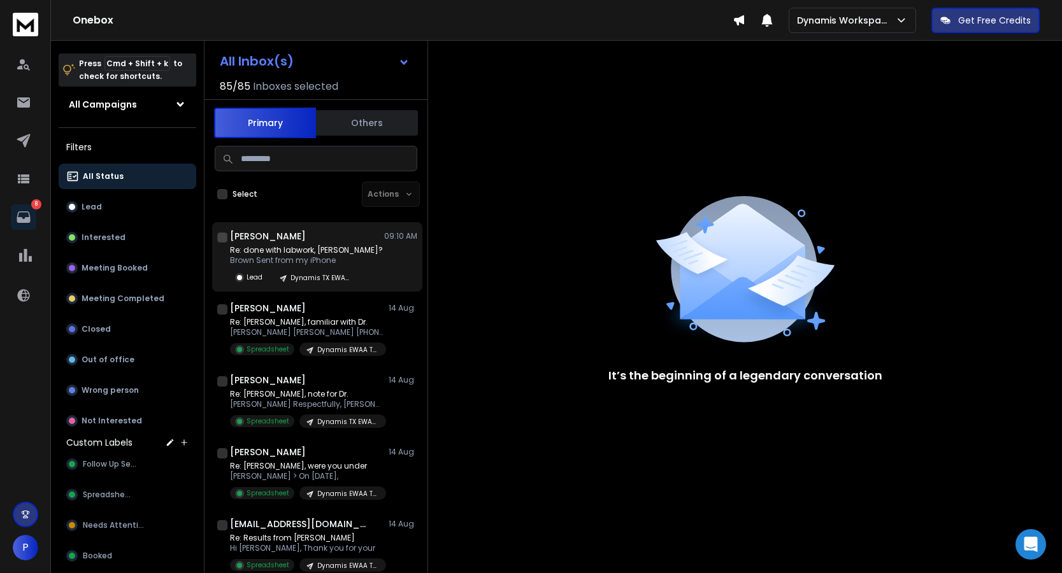
click at [296, 246] on p "Re: done with labwork, [PERSON_NAME]?" at bounding box center [306, 250] width 153 height 10
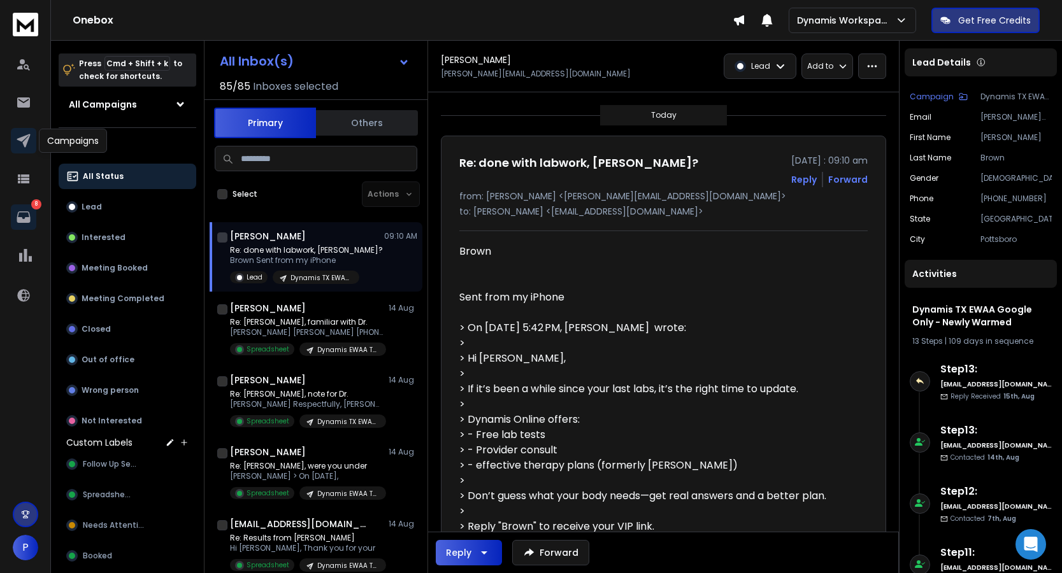
click at [23, 137] on icon at bounding box center [23, 140] width 13 height 13
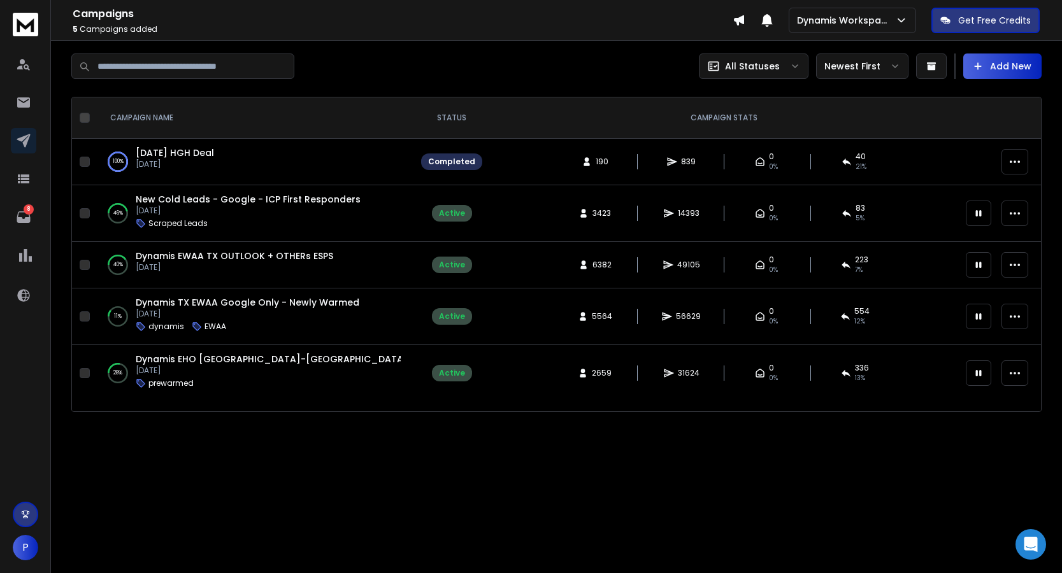
click at [246, 251] on span "Dynamis EWAA TX OUTLOOK + OTHERs ESPS" at bounding box center [234, 256] width 197 height 13
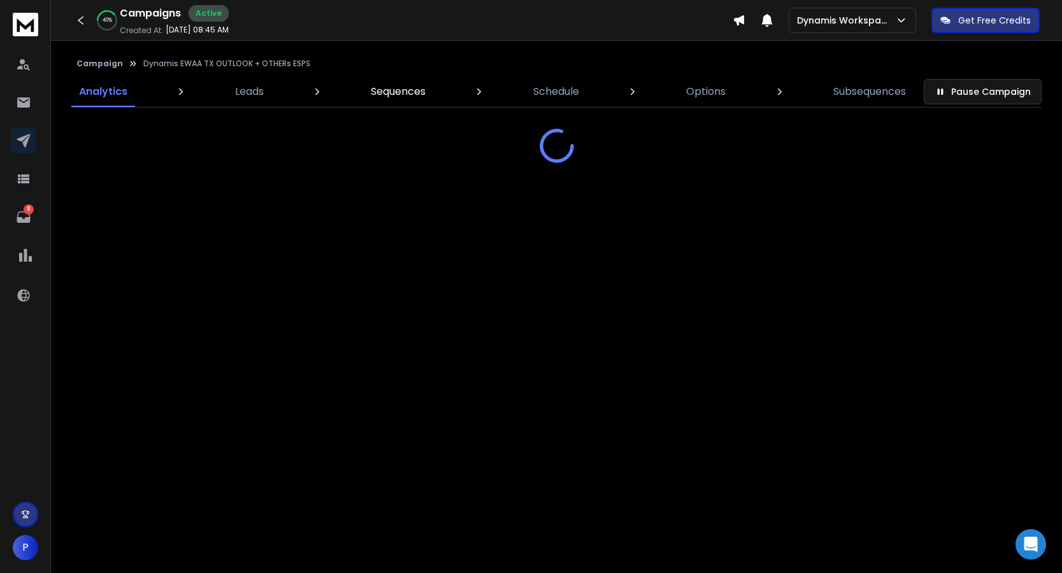
click at [401, 90] on p "Sequences" at bounding box center [398, 91] width 55 height 15
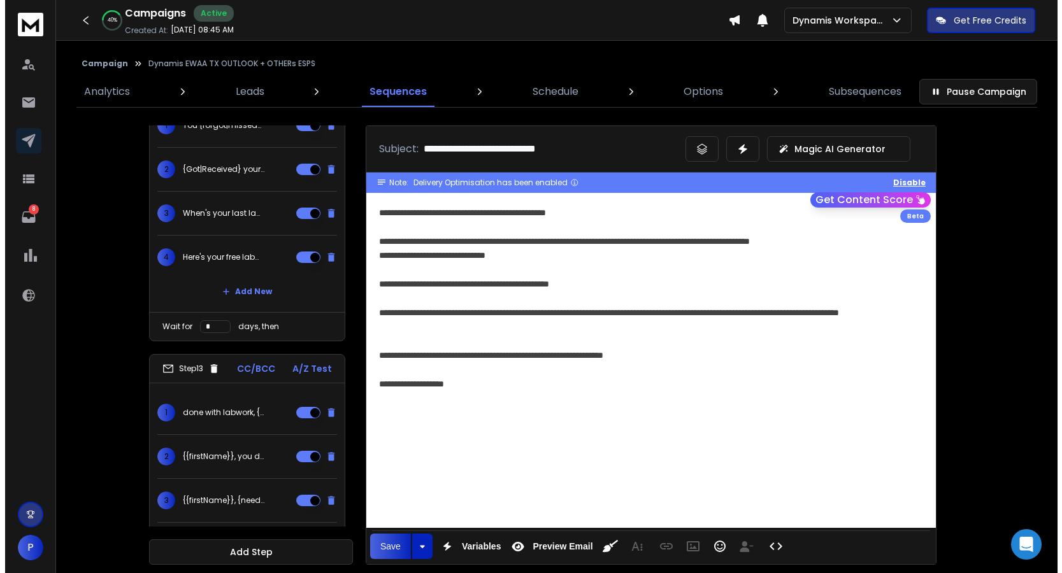
scroll to position [2287, 0]
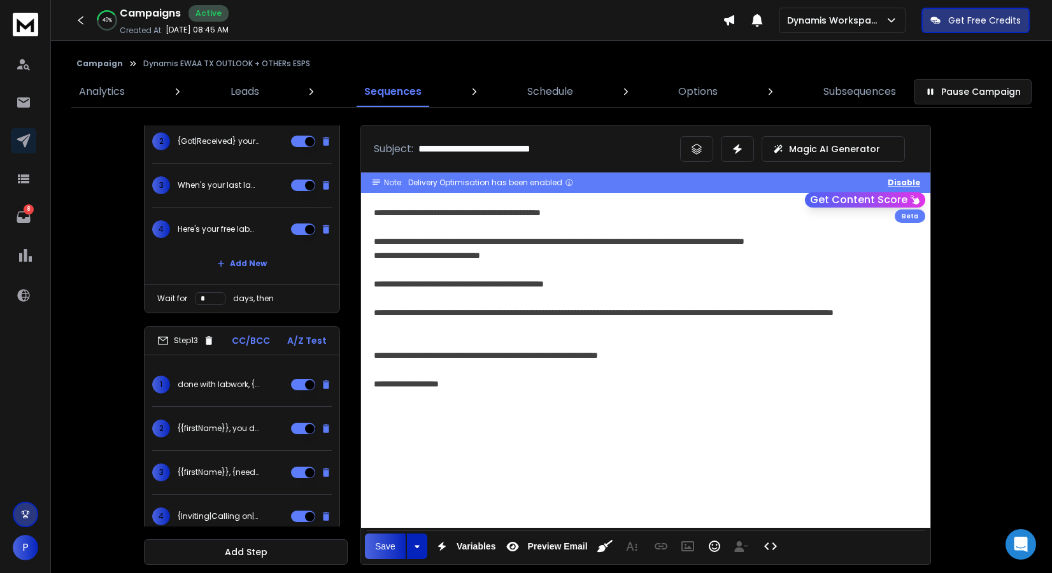
click at [228, 378] on div "1 done with labwork, {{firstName}}?" at bounding box center [205, 385] width 107 height 18
type input "**********"
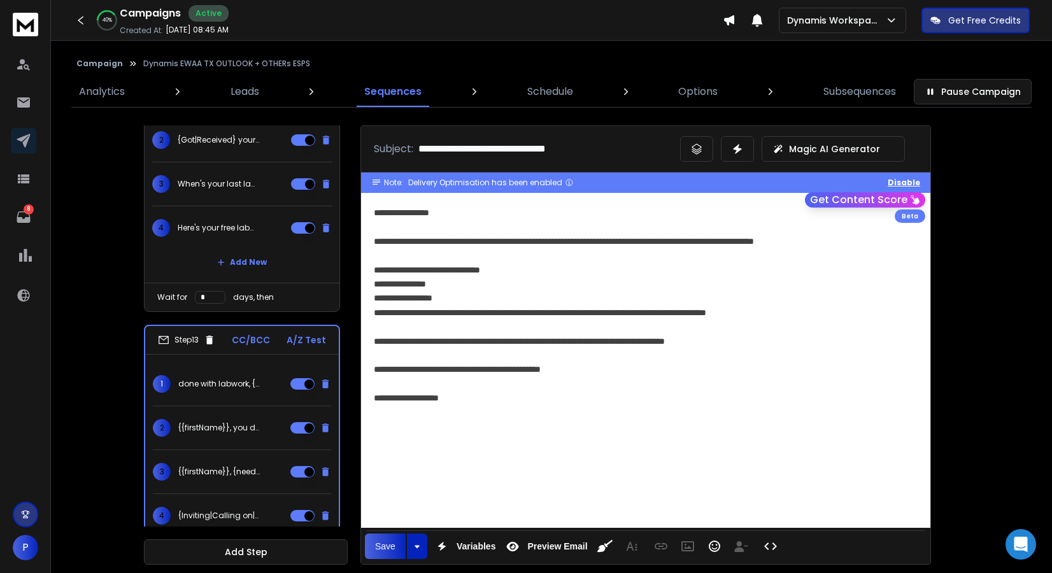
click at [809, 241] on div "**********" at bounding box center [646, 241] width 544 height 14
drag, startPoint x: 636, startPoint y: 239, endPoint x: 646, endPoint y: 239, distance: 10.8
click at [646, 239] on div "**********" at bounding box center [646, 241] width 544 height 14
drag, startPoint x: 637, startPoint y: 241, endPoint x: 648, endPoint y: 241, distance: 10.8
click at [648, 241] on div "**********" at bounding box center [646, 241] width 544 height 14
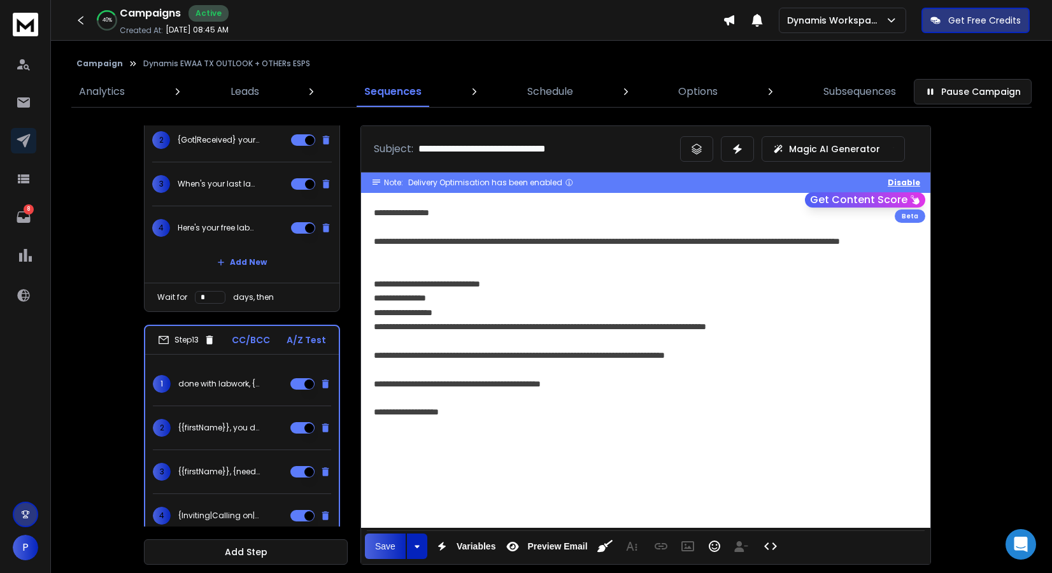
click at [401, 257] on div "**********" at bounding box center [646, 248] width 544 height 29
drag, startPoint x: 480, startPoint y: 241, endPoint x: 520, endPoint y: 241, distance: 40.1
click at [520, 241] on div "**********" at bounding box center [646, 248] width 544 height 29
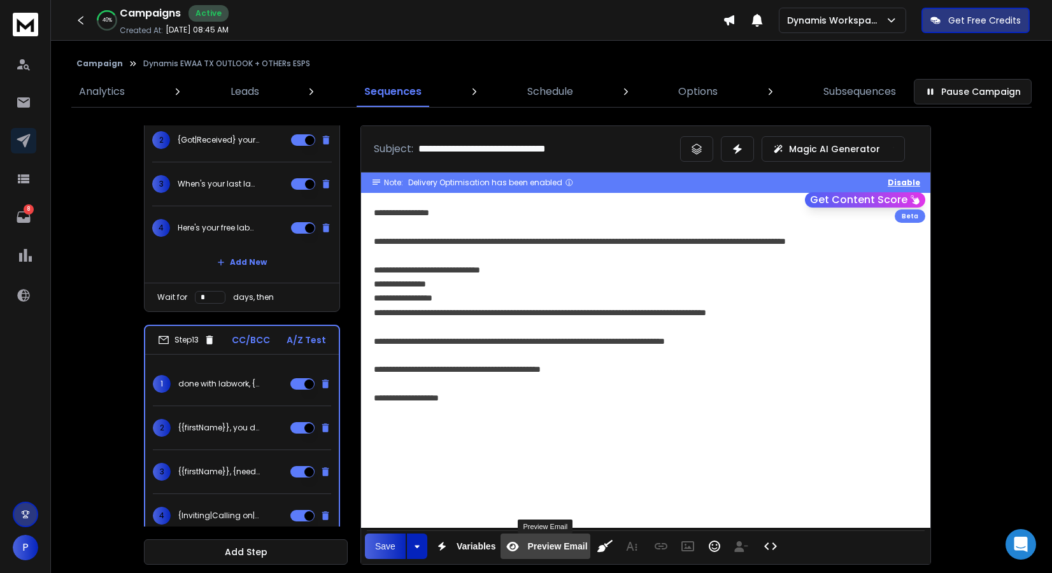
click at [535, 540] on div "Preview Email" at bounding box center [545, 546] width 89 height 21
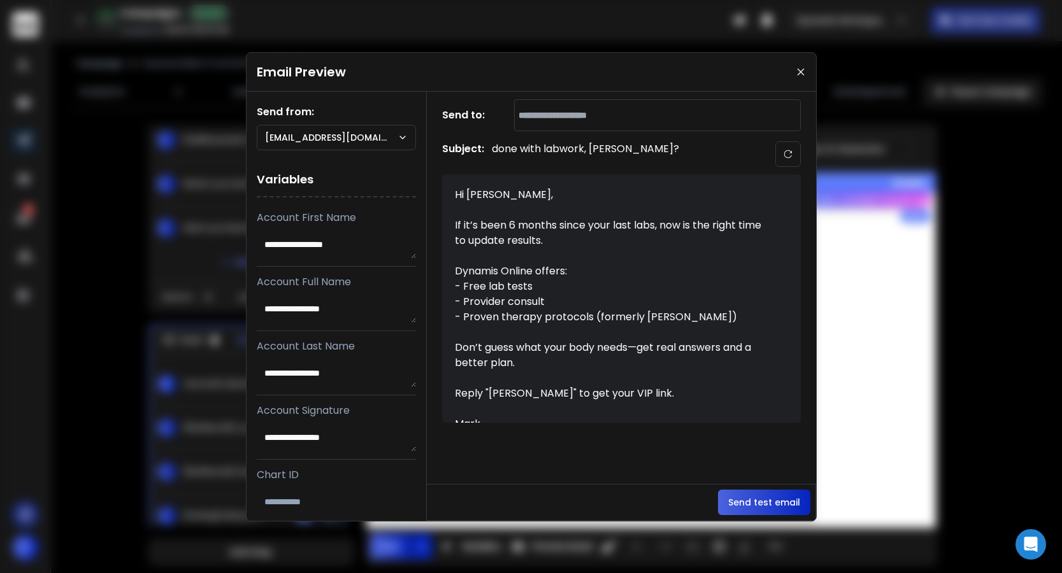
click at [803, 72] on icon at bounding box center [801, 72] width 10 height 10
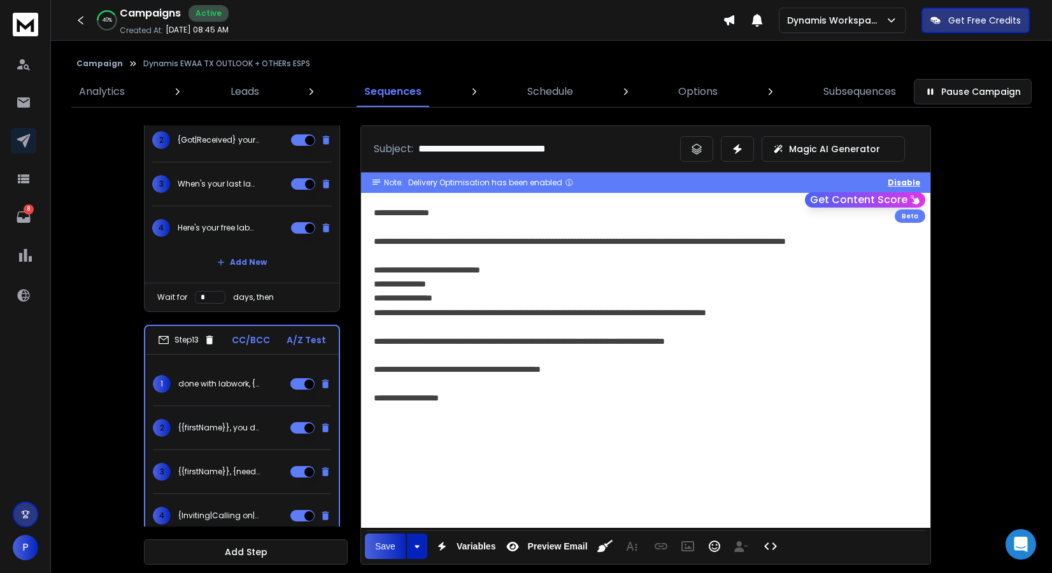
click at [455, 241] on div "**********" at bounding box center [646, 241] width 544 height 14
drag, startPoint x: 495, startPoint y: 245, endPoint x: 518, endPoint y: 243, distance: 23.0
click at [518, 243] on div "**********" at bounding box center [646, 241] width 544 height 14
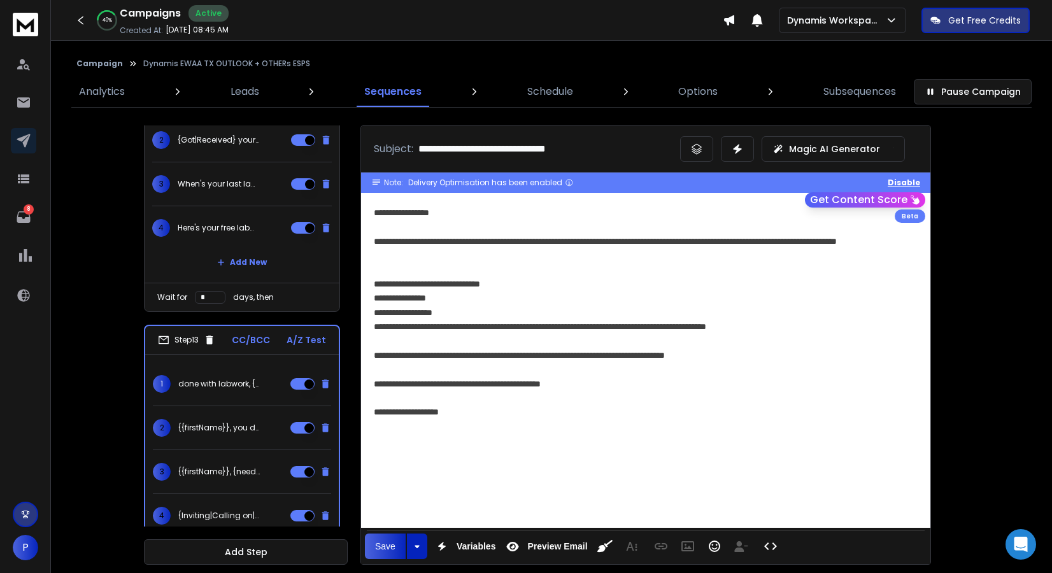
click at [497, 239] on div "**********" at bounding box center [646, 248] width 544 height 29
click at [547, 546] on span "Preview Email" at bounding box center [557, 546] width 65 height 11
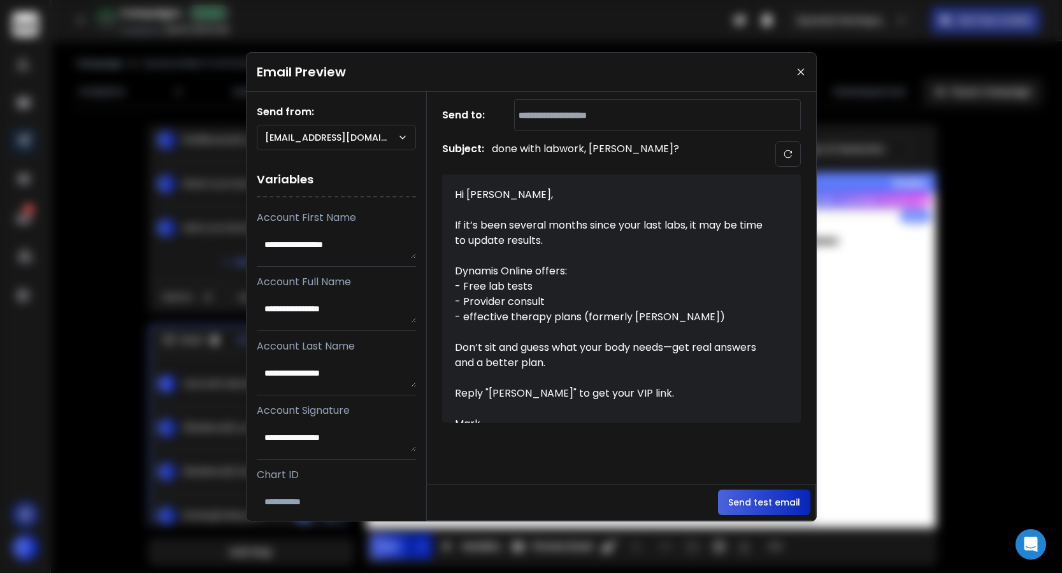
click at [803, 73] on icon at bounding box center [801, 72] width 10 height 10
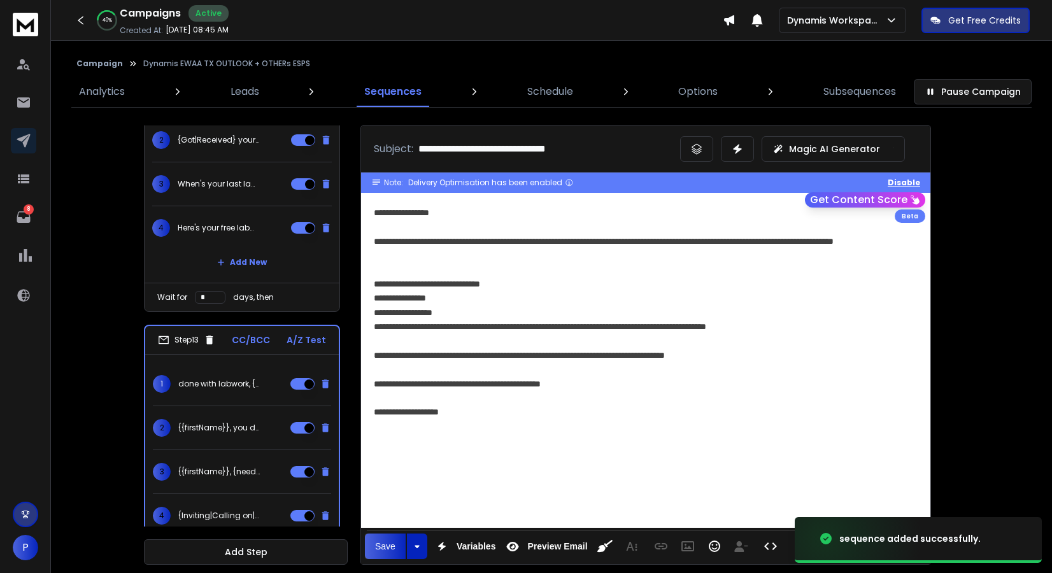
click at [476, 512] on div "**********" at bounding box center [645, 360] width 569 height 335
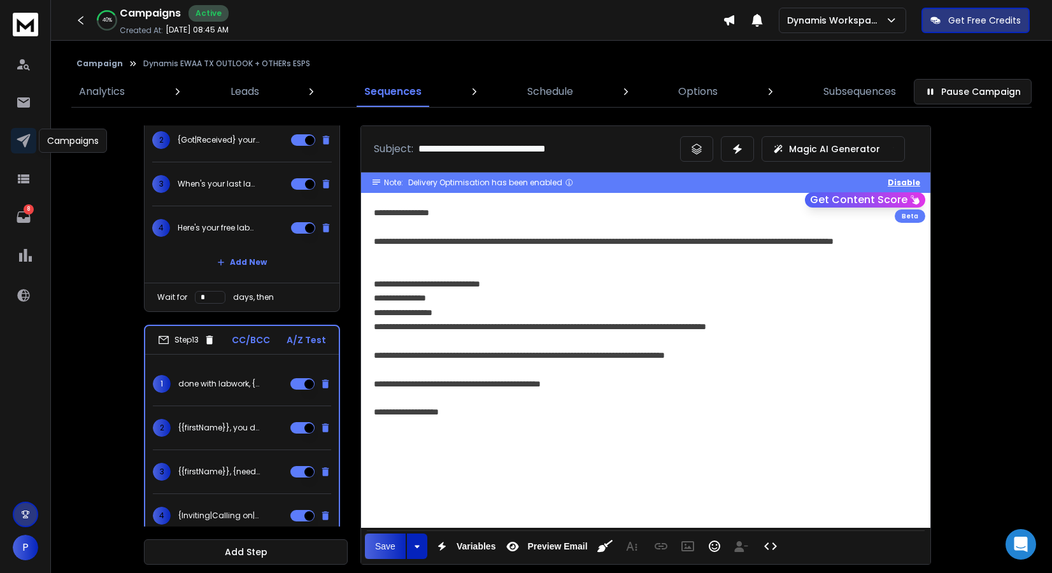
click at [24, 142] on icon at bounding box center [23, 140] width 13 height 13
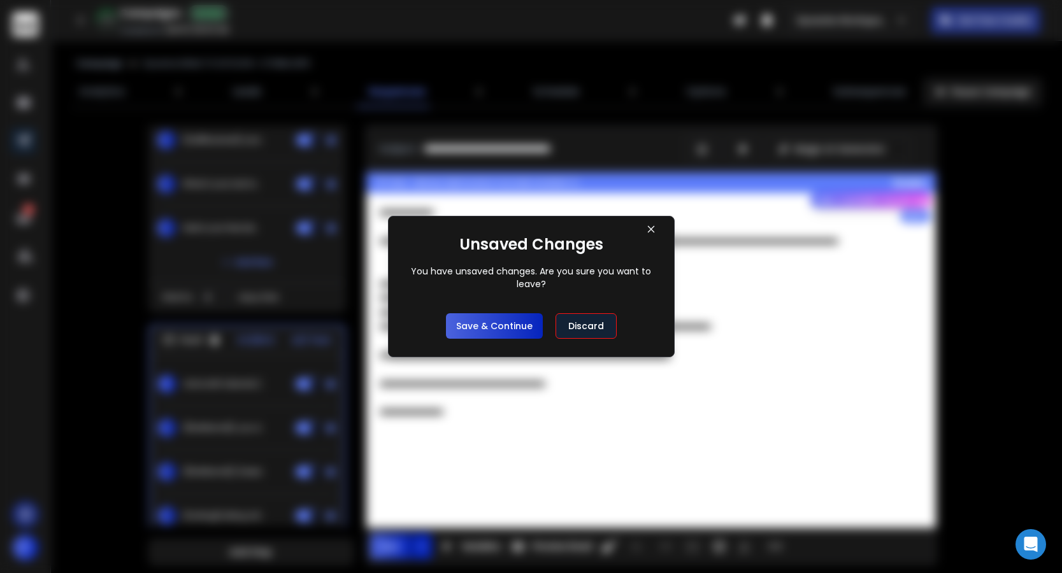
click at [575, 327] on button "Discard" at bounding box center [585, 325] width 61 height 25
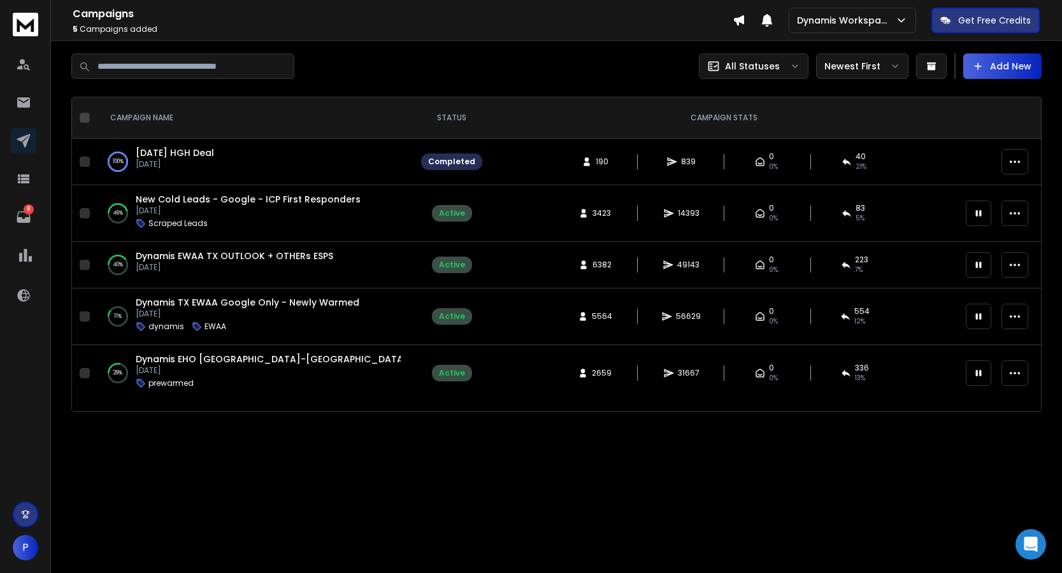
click at [217, 429] on div "Get only verified leads with our AI-powered Lead Finder, starting at $22/mo Try…" at bounding box center [531, 286] width 1062 height 573
click at [12, 216] on link "8" at bounding box center [23, 216] width 25 height 25
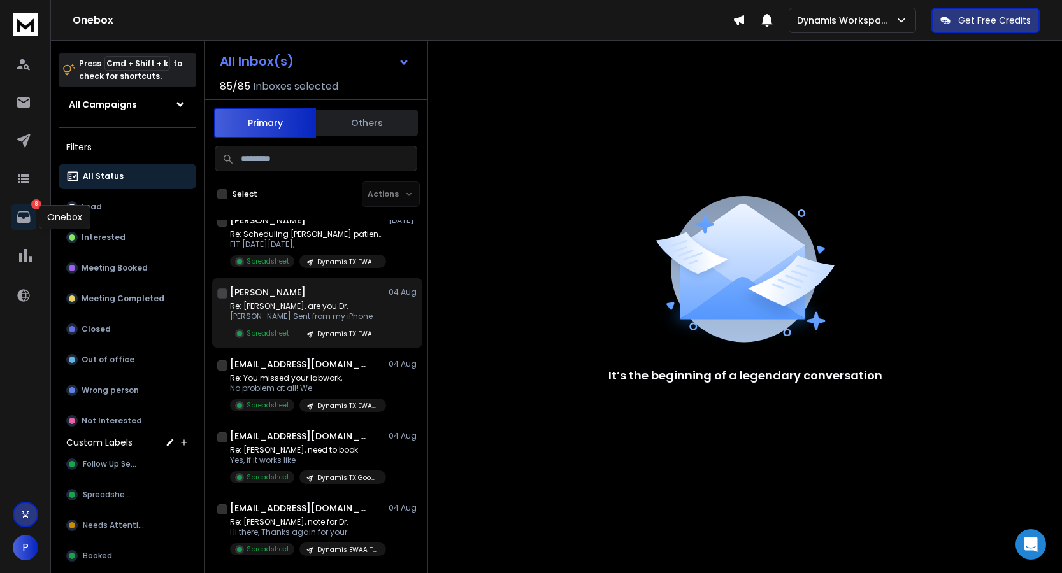
scroll to position [4553, 0]
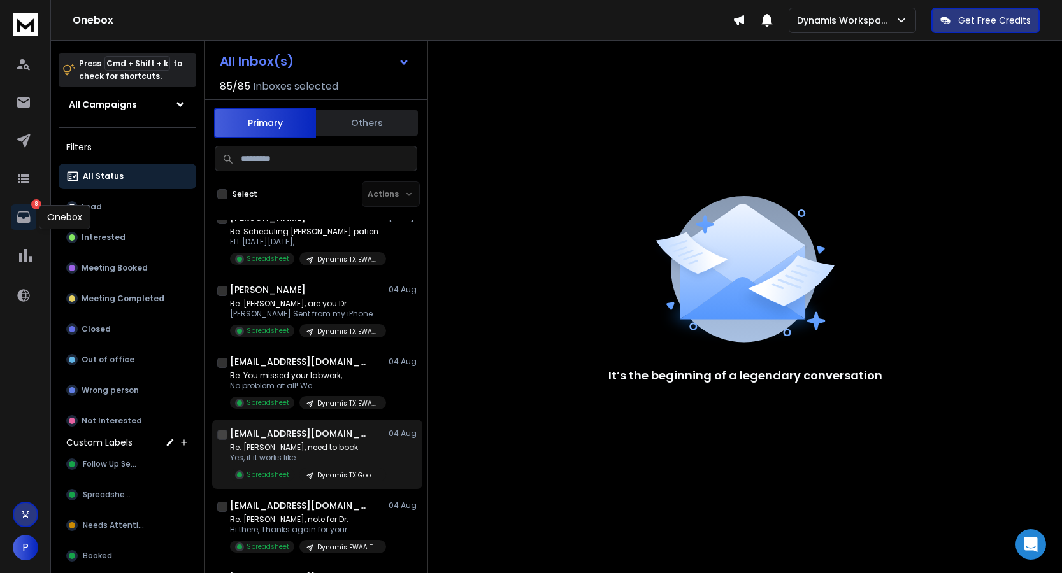
click at [334, 453] on p "Yes, if it works like" at bounding box center [306, 458] width 153 height 10
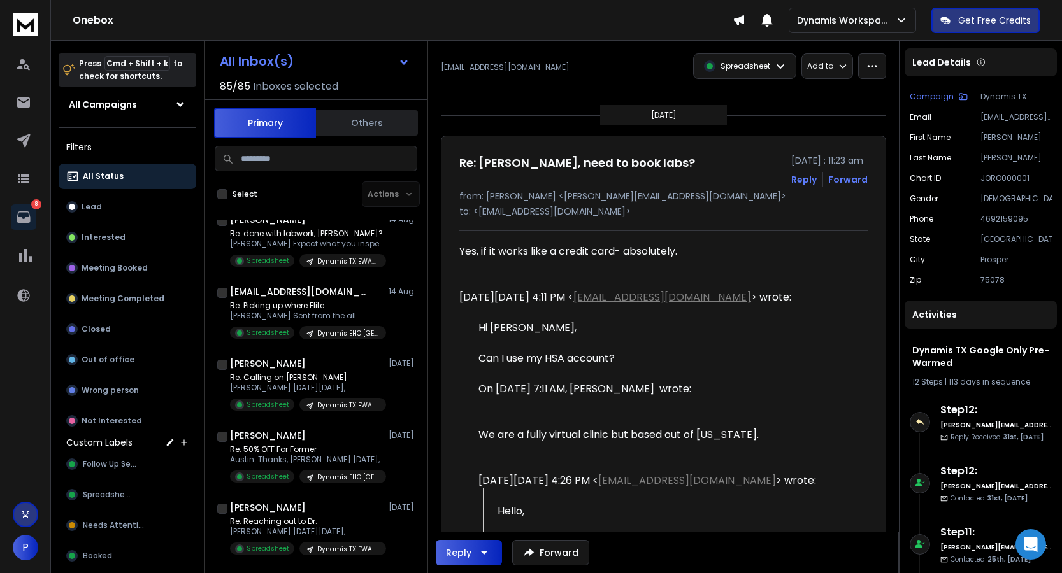
scroll to position [0, 0]
